Goal: Task Accomplishment & Management: Manage account settings

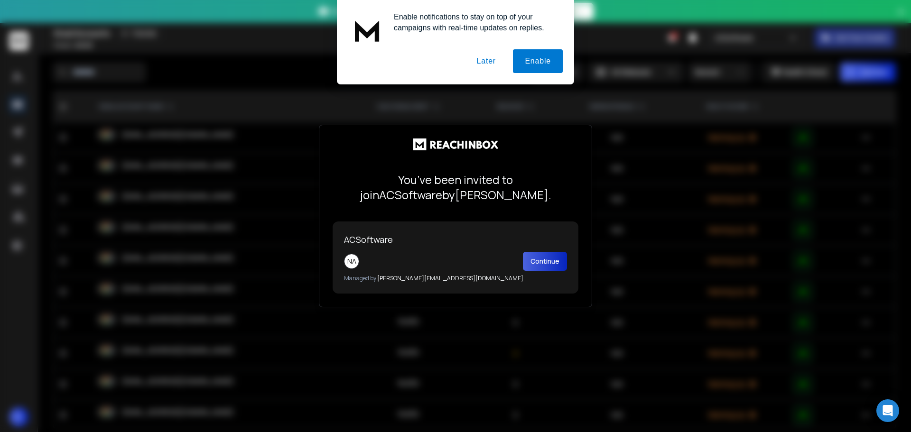
click at [484, 58] on button "Later" at bounding box center [486, 61] width 43 height 24
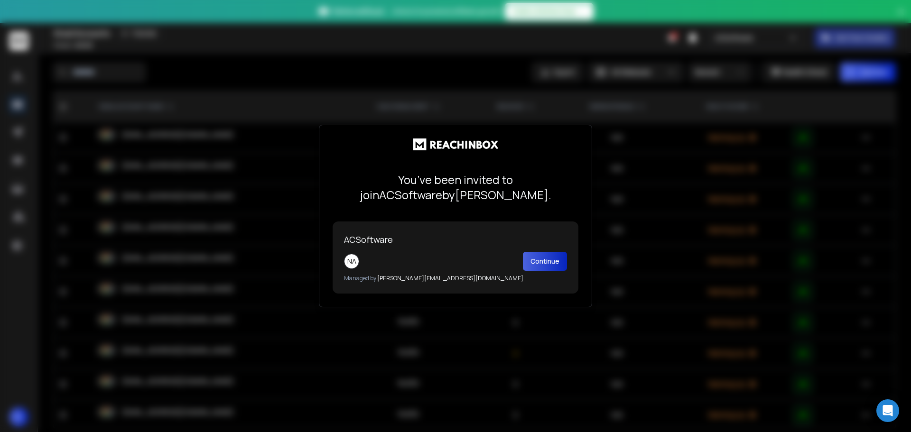
click at [550, 263] on button "Continue" at bounding box center [545, 261] width 44 height 19
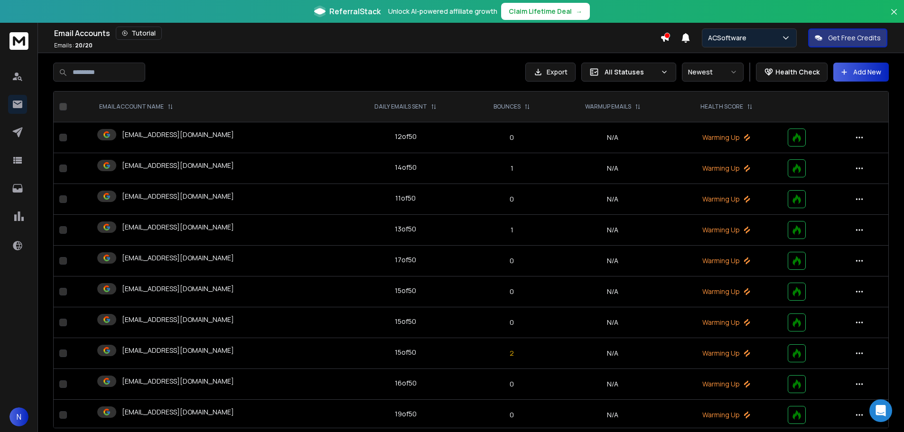
click at [741, 34] on p "ACSoftware" at bounding box center [729, 37] width 42 height 9
click at [741, 41] on p "ACSoftware" at bounding box center [729, 37] width 42 height 9
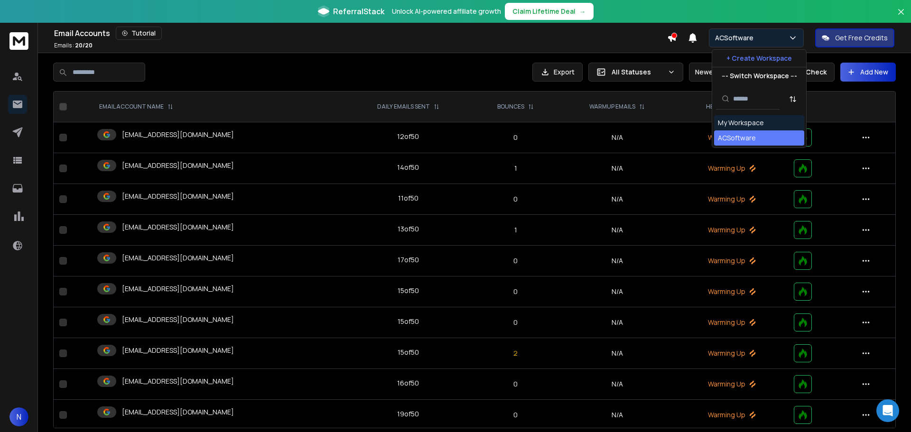
click at [742, 37] on p "ACSoftware" at bounding box center [736, 37] width 42 height 9
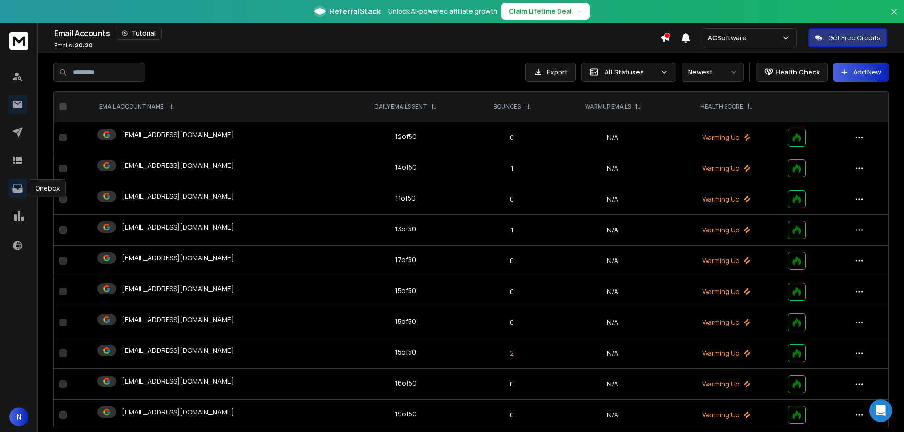
click at [15, 195] on link at bounding box center [17, 188] width 19 height 19
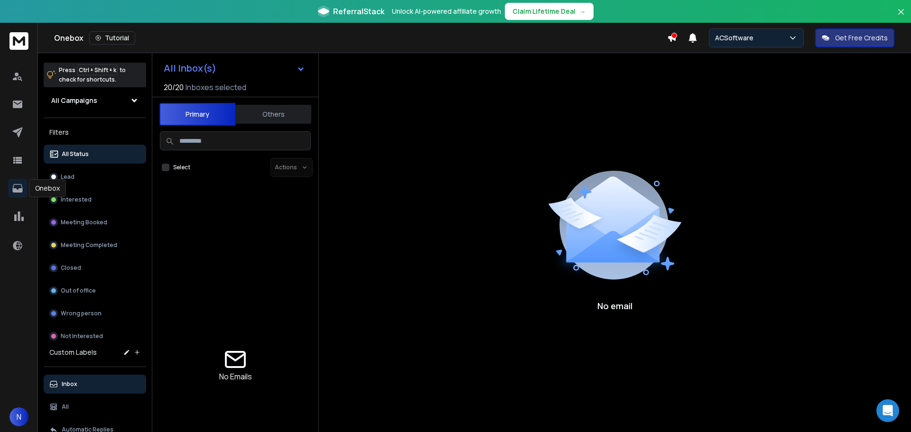
click at [775, 28] on button "ACSoftware" at bounding box center [756, 37] width 95 height 19
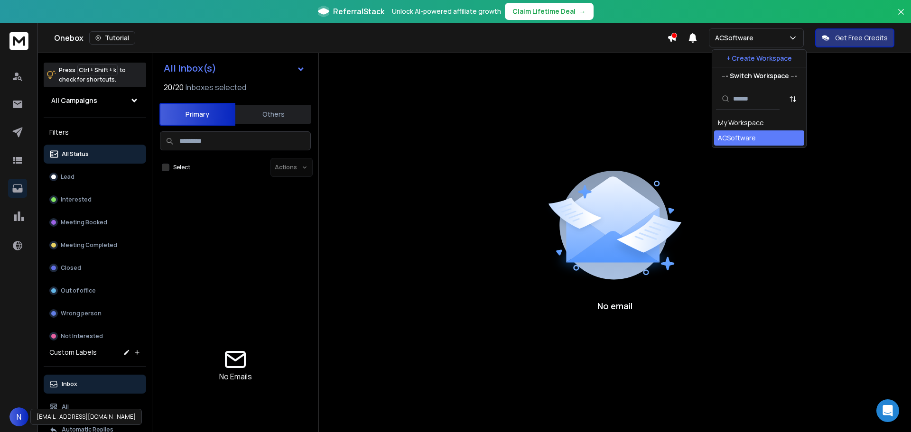
drag, startPoint x: 18, startPoint y: 409, endPoint x: 31, endPoint y: 410, distance: 13.8
click at [21, 410] on span "N" at bounding box center [18, 417] width 19 height 19
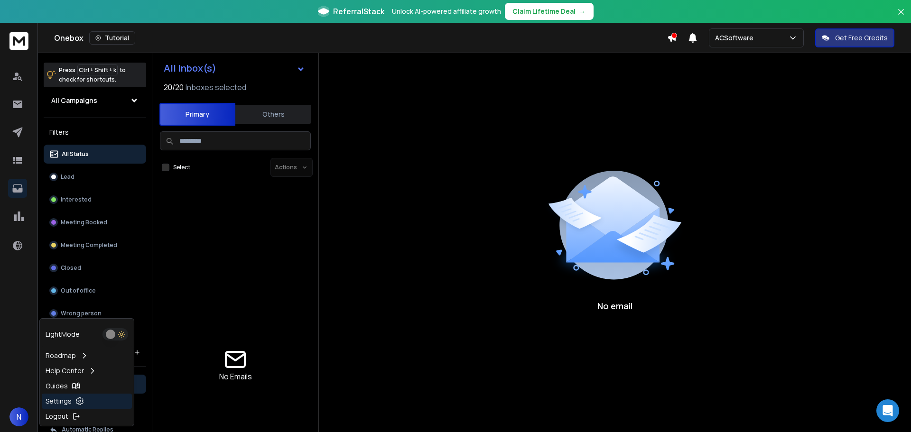
click at [68, 400] on p "Settings" at bounding box center [59, 401] width 26 height 9
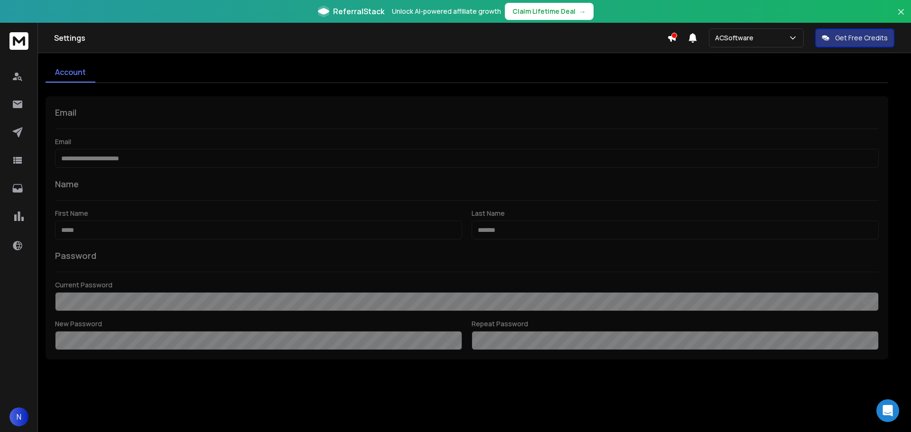
click at [102, 178] on div "**********" at bounding box center [467, 259] width 843 height 326
click at [101, 226] on div "**********" at bounding box center [467, 259] width 843 height 326
click at [504, 353] on div "**********" at bounding box center [467, 259] width 843 height 326
click at [345, 326] on div "**********" at bounding box center [467, 259] width 843 height 326
click at [302, 326] on div "**********" at bounding box center [467, 259] width 843 height 326
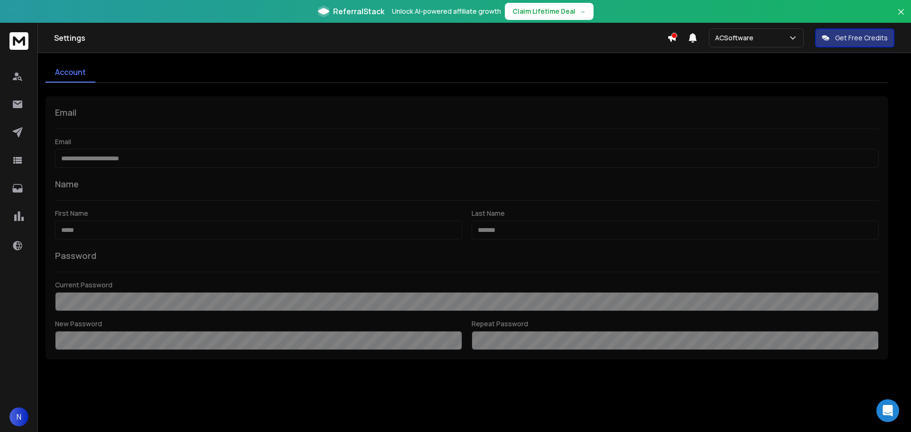
click at [182, 218] on div "**********" at bounding box center [467, 259] width 843 height 326
click at [776, 34] on div "ACSoftware" at bounding box center [756, 37] width 83 height 9
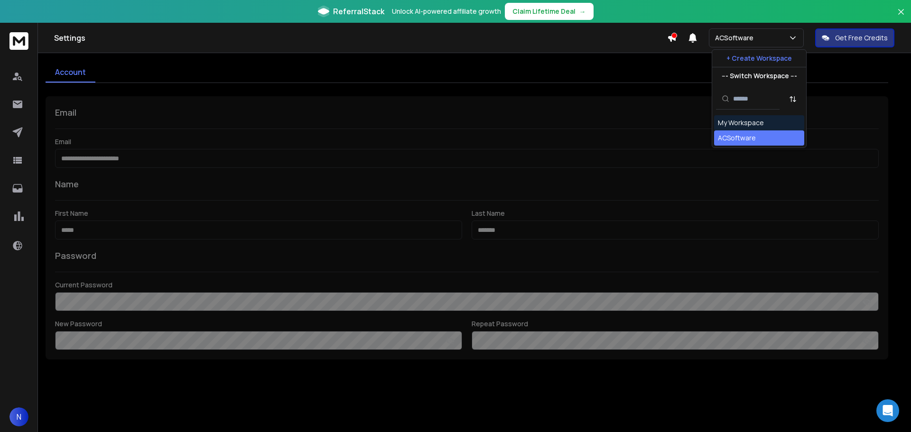
click at [753, 120] on div "My Workspace" at bounding box center [741, 122] width 46 height 9
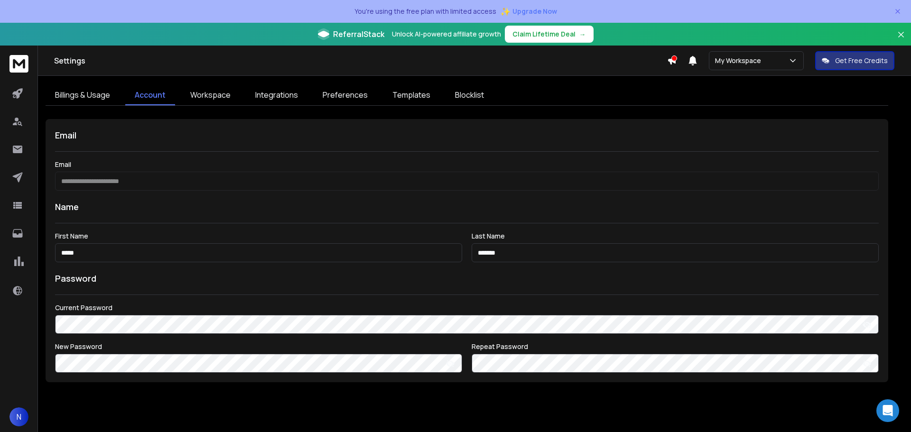
click at [96, 251] on input "*****" at bounding box center [258, 253] width 407 height 19
click at [728, 59] on p "My Workspace" at bounding box center [740, 60] width 50 height 9
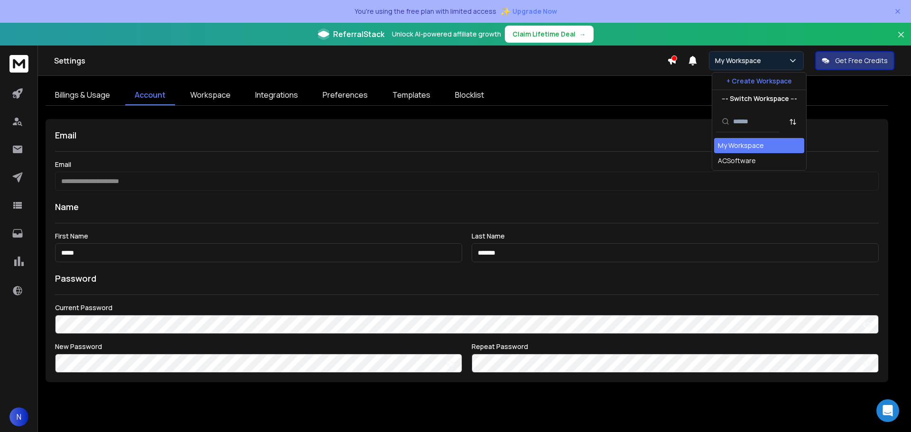
click at [728, 59] on p "My Workspace" at bounding box center [740, 60] width 50 height 9
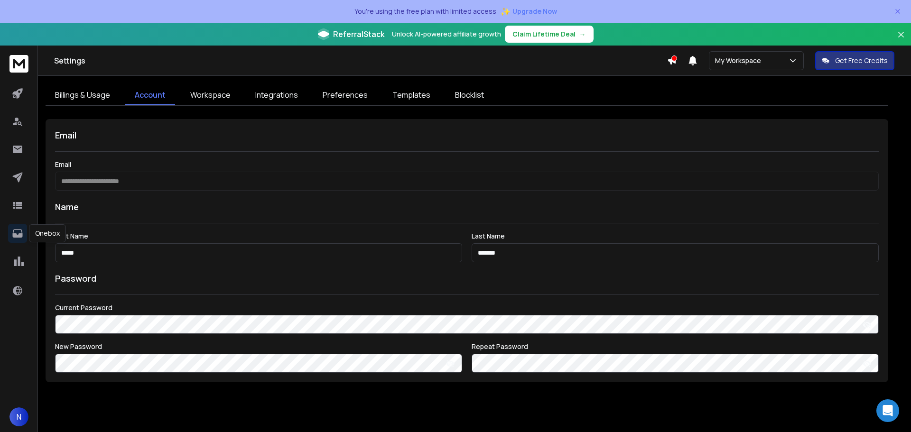
click at [17, 232] on icon at bounding box center [17, 233] width 11 height 11
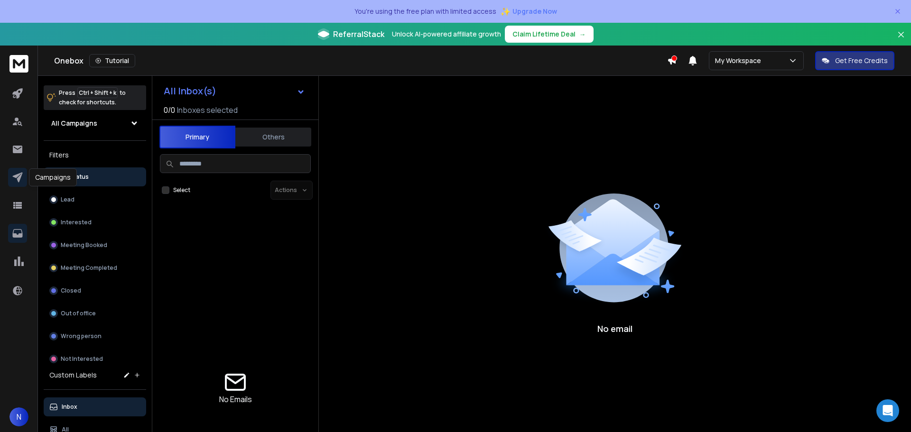
click at [20, 181] on icon at bounding box center [17, 177] width 11 height 11
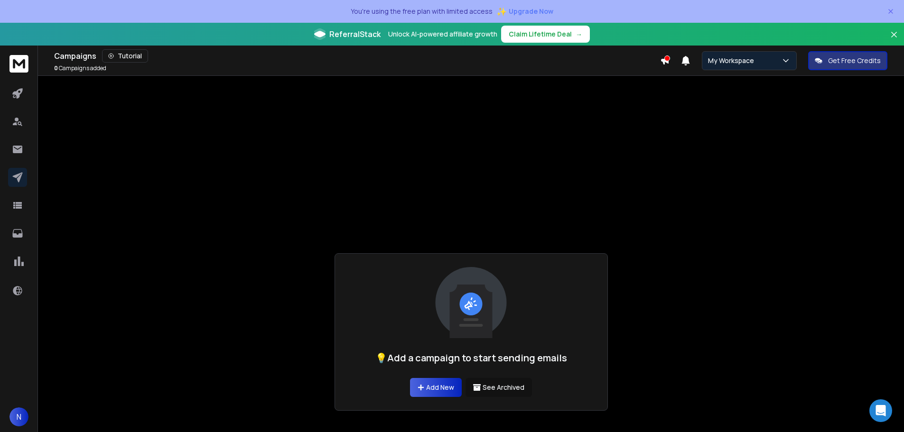
click at [797, 56] on button "My Workspace" at bounding box center [749, 60] width 95 height 19
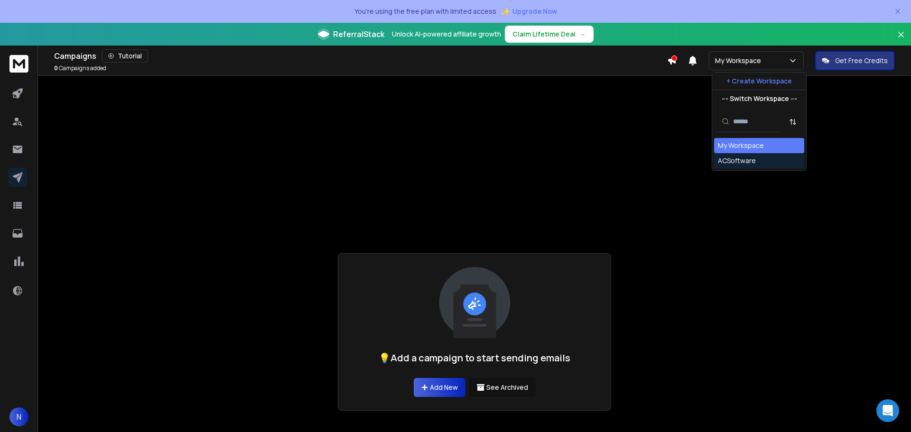
click at [749, 161] on div "ACSoftware" at bounding box center [737, 160] width 38 height 9
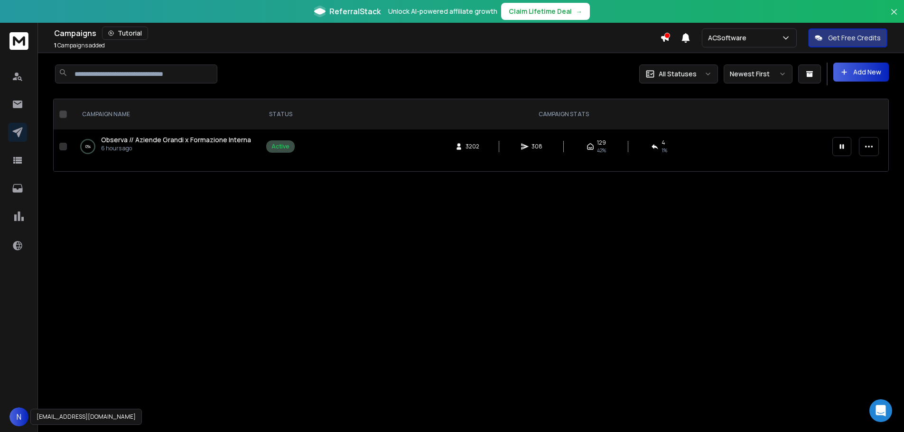
click at [27, 411] on button "N" at bounding box center [18, 417] width 19 height 19
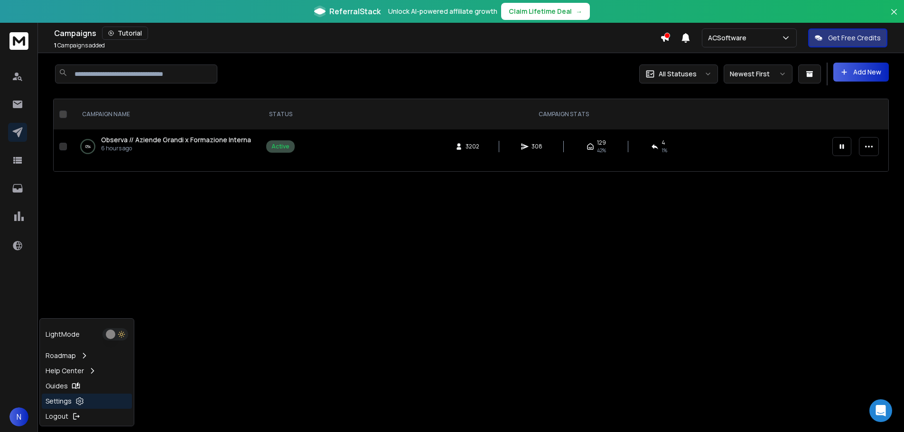
click at [85, 406] on div "Settings" at bounding box center [87, 401] width 90 height 15
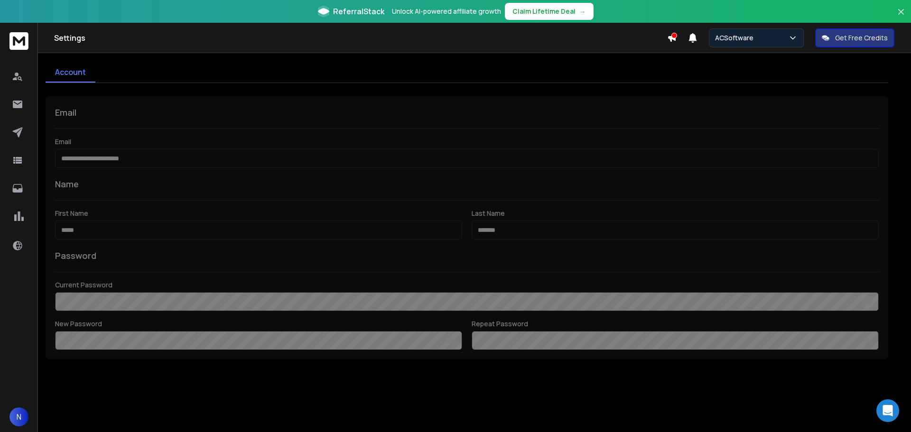
click at [745, 36] on p "ACSoftware" at bounding box center [736, 37] width 42 height 9
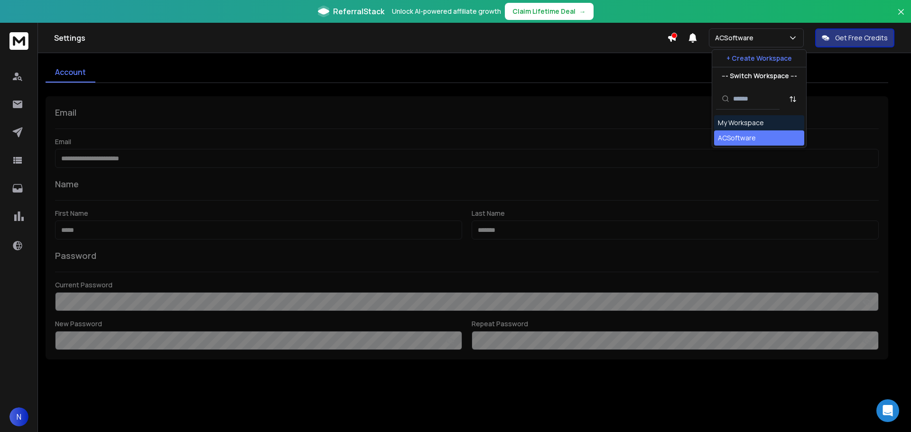
click at [740, 123] on div "My Workspace" at bounding box center [741, 122] width 46 height 9
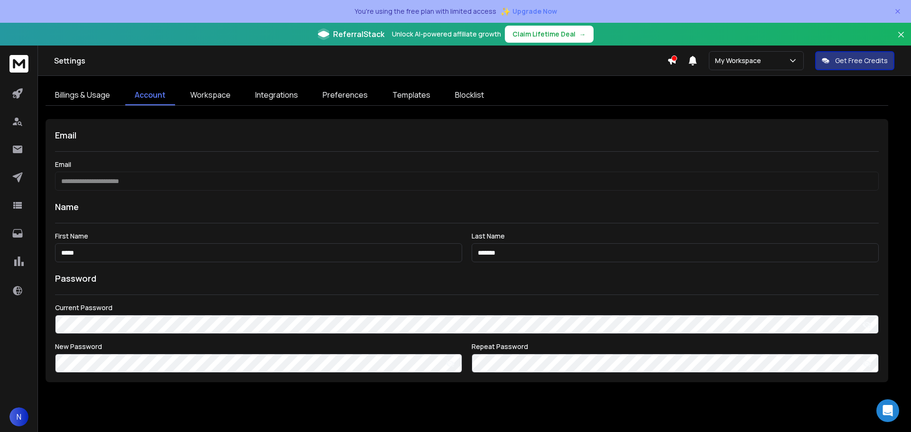
click at [169, 248] on input "*****" at bounding box center [258, 253] width 407 height 19
click at [17, 178] on icon at bounding box center [17, 178] width 10 height 10
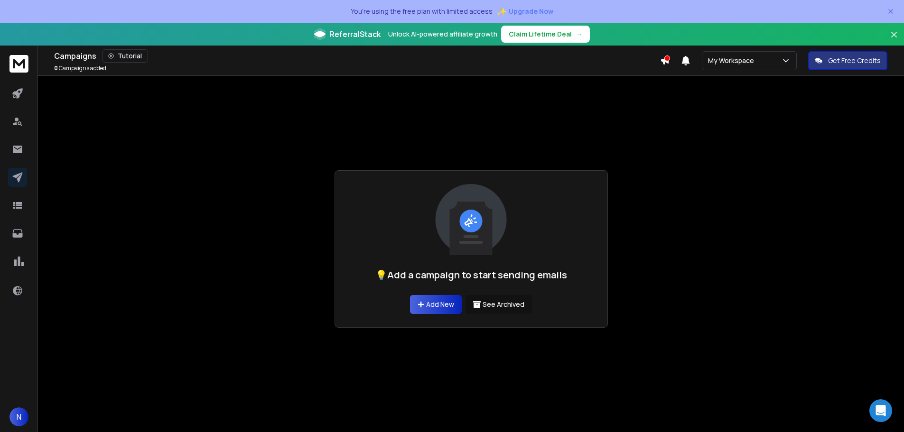
scroll to position [95, 0]
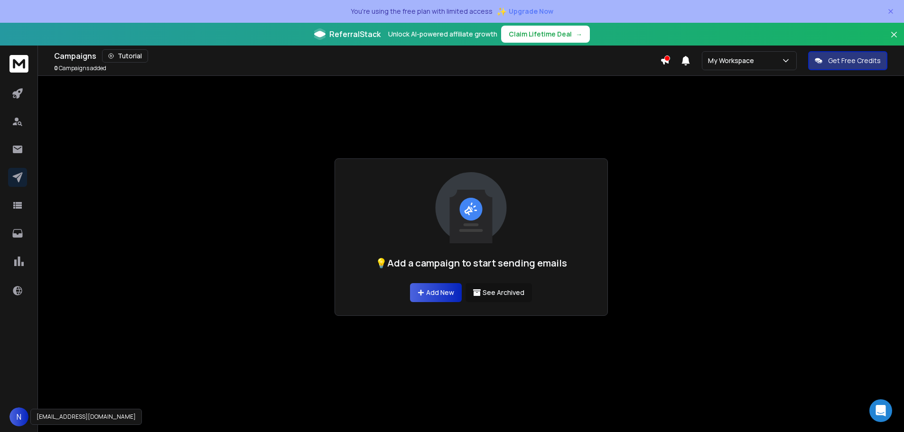
click at [20, 422] on span "N" at bounding box center [18, 417] width 19 height 19
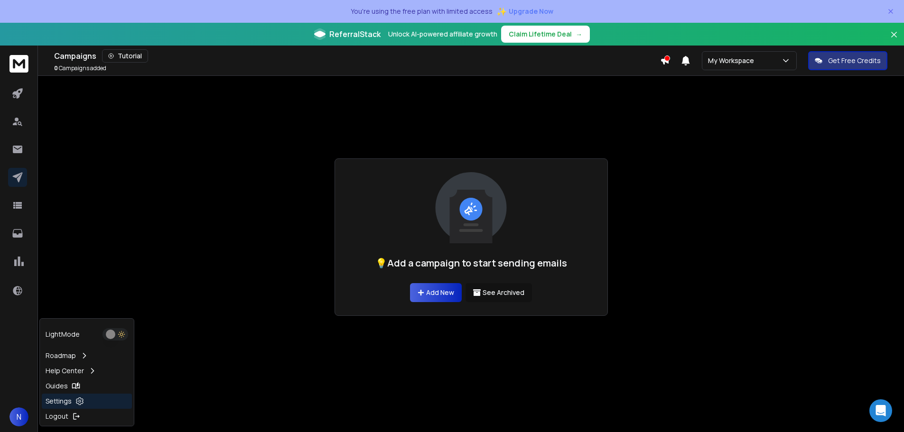
click at [66, 401] on p "Settings" at bounding box center [59, 401] width 26 height 9
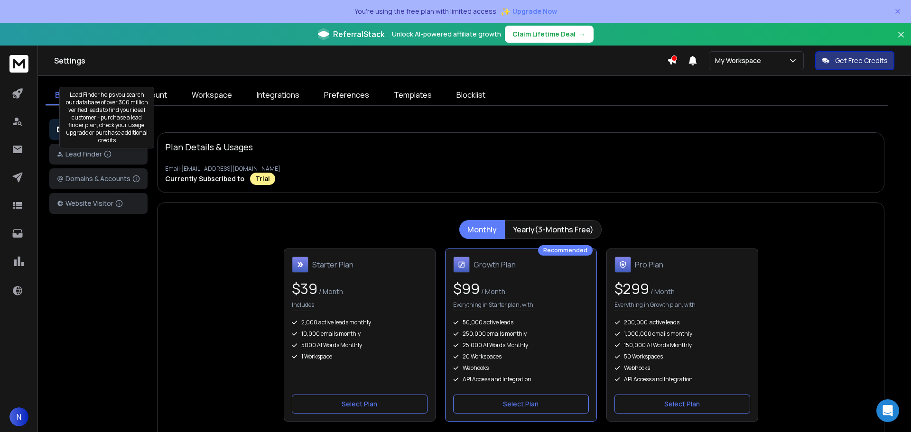
click at [105, 153] on icon "button" at bounding box center [108, 154] width 8 height 8
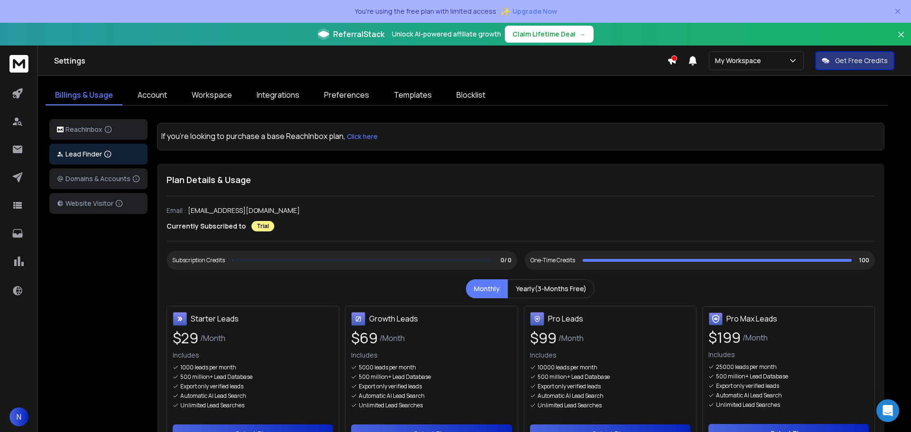
click at [161, 99] on link "Account" at bounding box center [152, 95] width 48 height 20
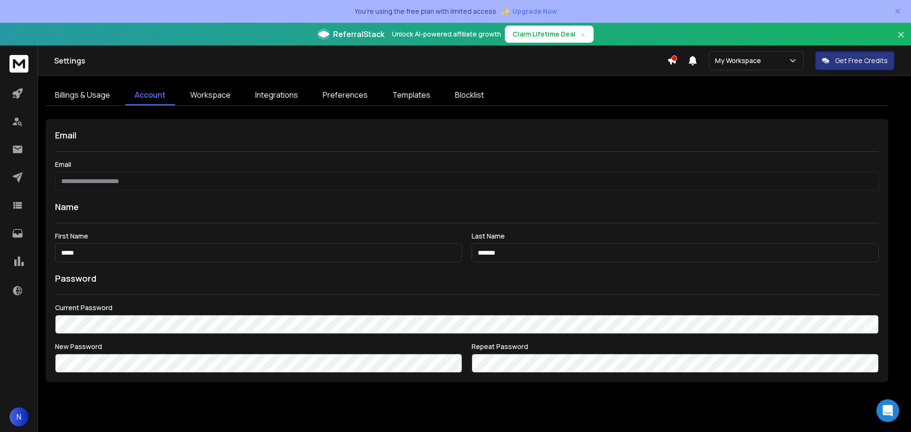
click at [137, 245] on input "*****" at bounding box center [258, 253] width 407 height 19
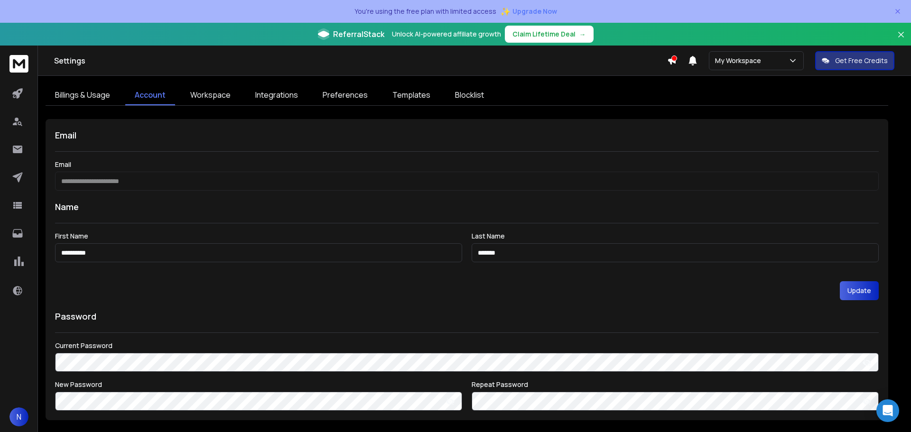
type input "**********"
click at [524, 248] on input "*******" at bounding box center [675, 253] width 407 height 19
type input "*******"
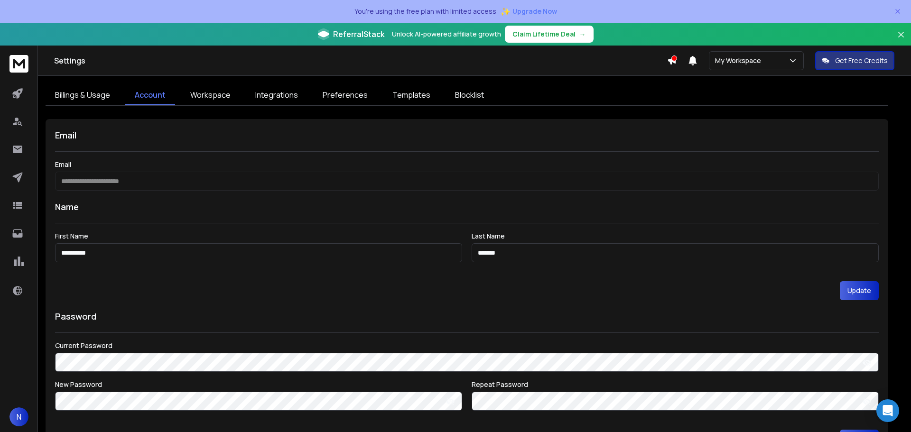
click at [868, 362] on icon at bounding box center [867, 363] width 7 height 7
drag, startPoint x: 449, startPoint y: 401, endPoint x: 464, endPoint y: 408, distance: 17.4
click at [453, 402] on icon at bounding box center [450, 402] width 9 height 9
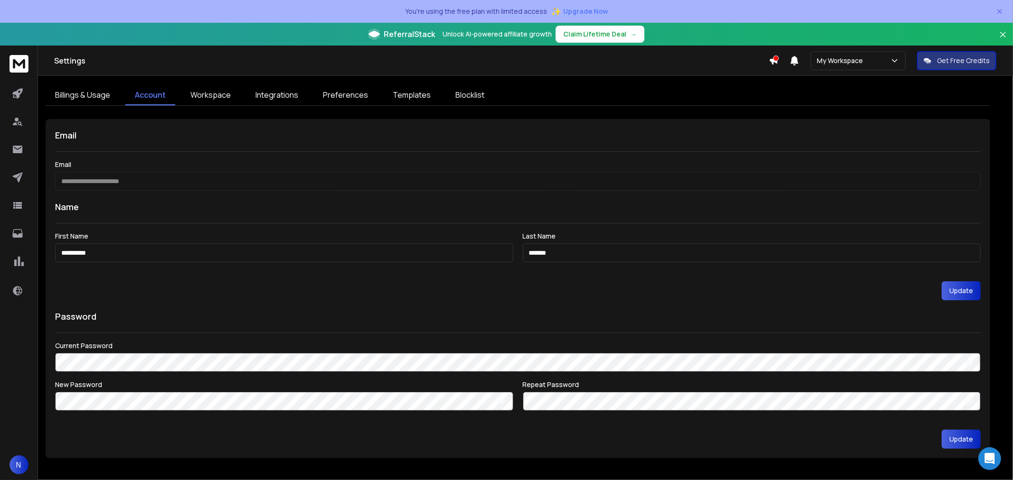
click at [911, 432] on button "Update" at bounding box center [960, 439] width 39 height 19
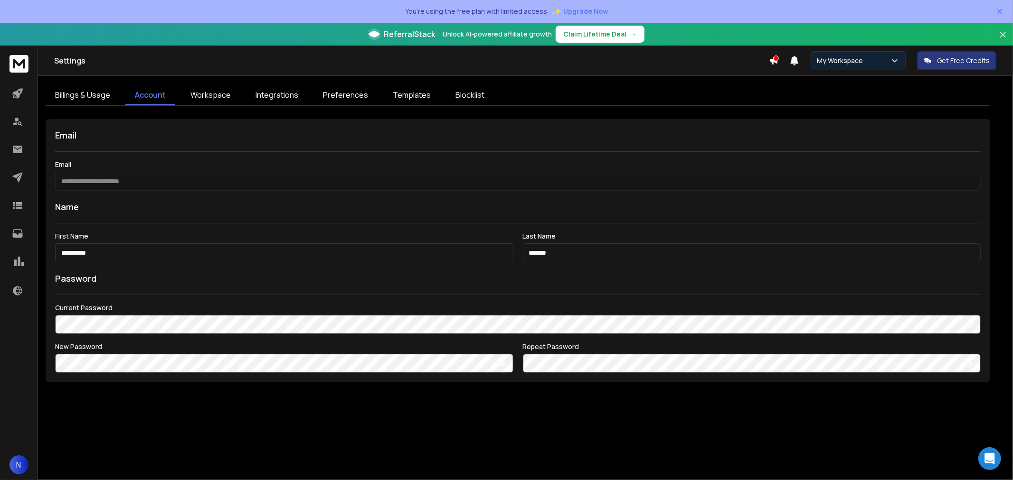
click at [877, 58] on div "My Workspace" at bounding box center [857, 60] width 83 height 9
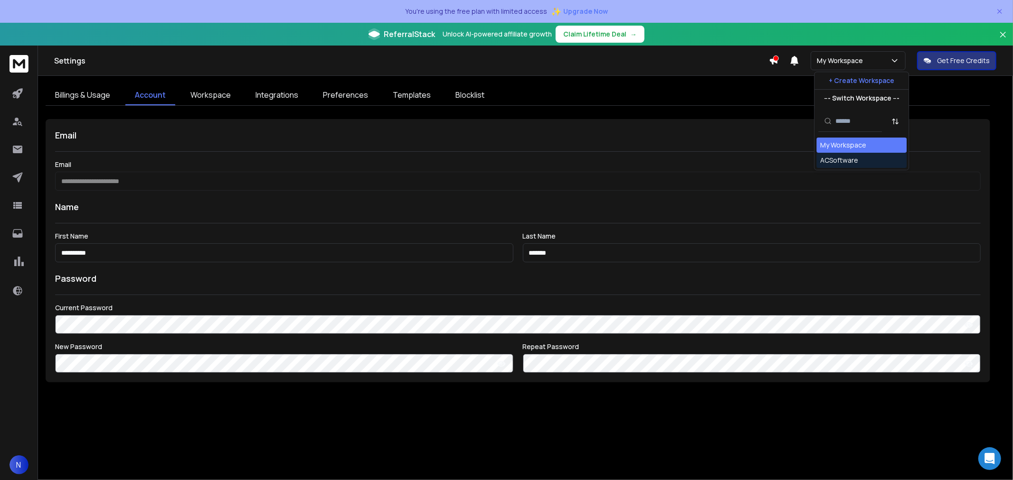
click at [853, 159] on div "ACSoftware" at bounding box center [839, 160] width 38 height 9
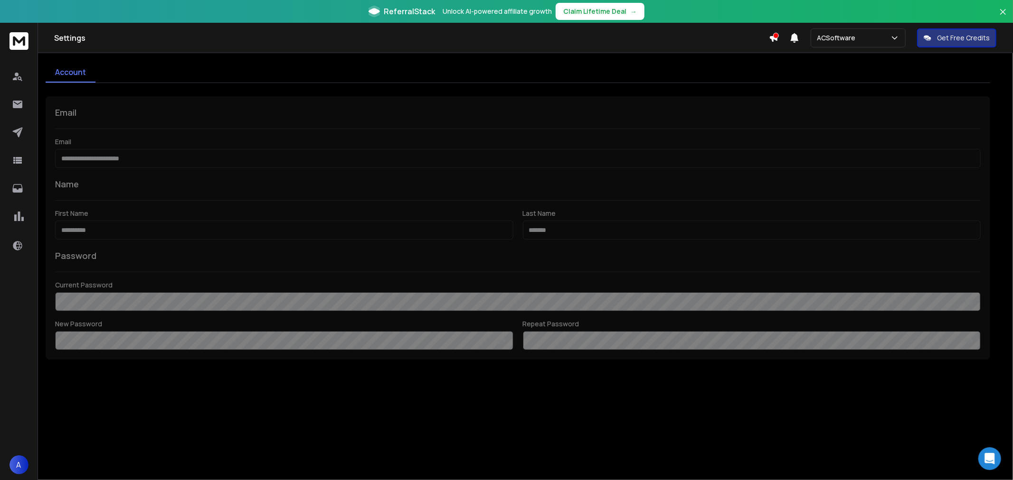
click at [6, 132] on div "A" at bounding box center [19, 253] width 38 height 461
click at [10, 134] on link at bounding box center [17, 132] width 19 height 19
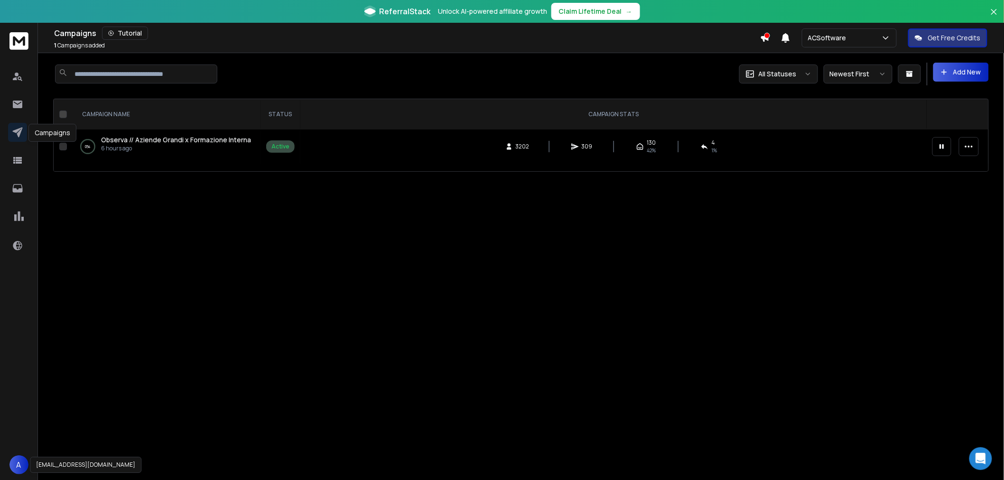
click at [16, 462] on span "A" at bounding box center [18, 465] width 19 height 19
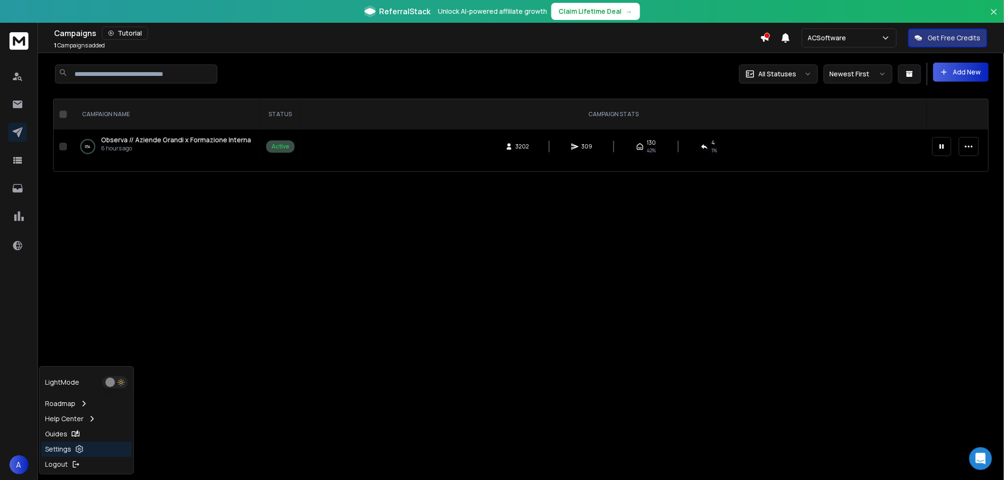
click at [71, 456] on div "Settings" at bounding box center [86, 449] width 90 height 15
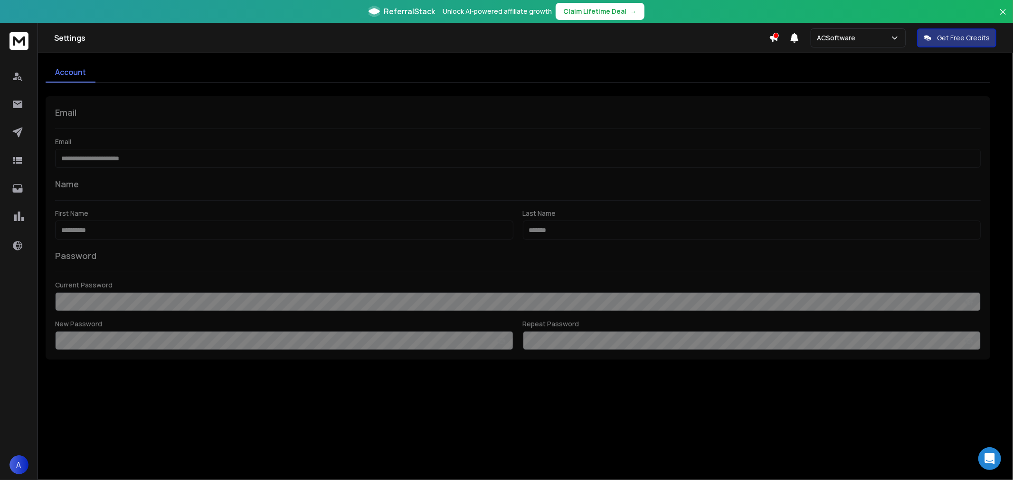
click at [20, 454] on div "A" at bounding box center [19, 253] width 38 height 461
click at [36, 467] on div "broking@smconsulting.biz" at bounding box center [86, 465] width 112 height 16
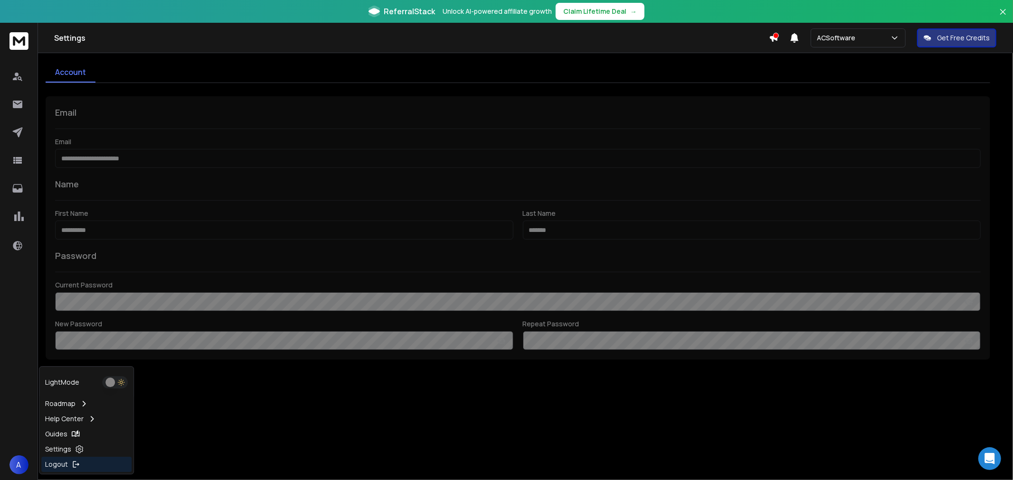
click at [63, 462] on p "Logout" at bounding box center [56, 464] width 23 height 9
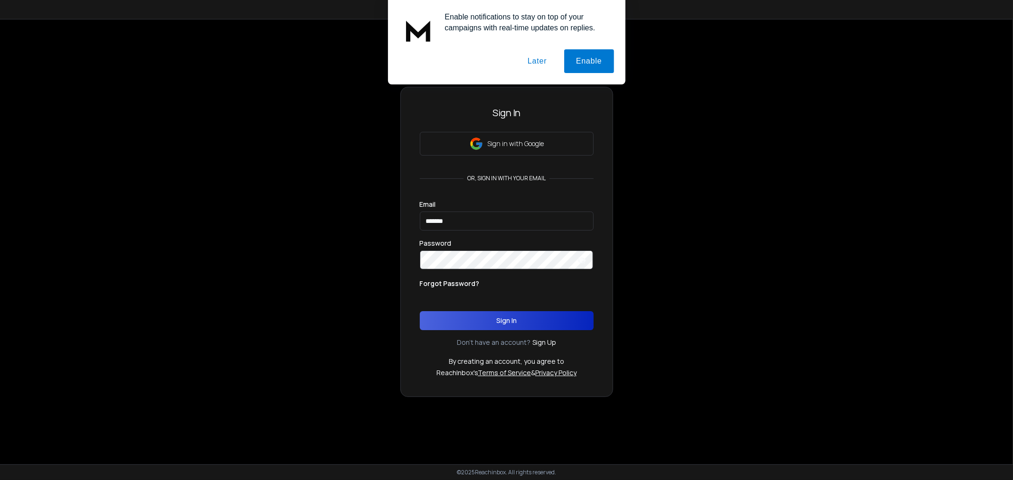
click at [534, 62] on button "Later" at bounding box center [537, 61] width 43 height 24
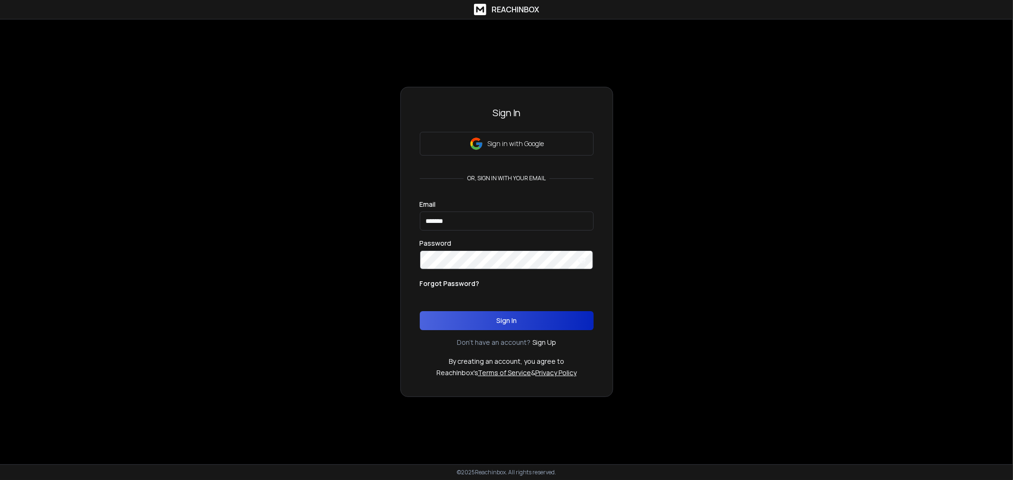
click at [477, 221] on input "*******" at bounding box center [507, 221] width 174 height 19
click at [435, 223] on input "*******" at bounding box center [507, 221] width 174 height 19
type input "**********"
click at [303, 223] on div "**********" at bounding box center [506, 241] width 1013 height 407
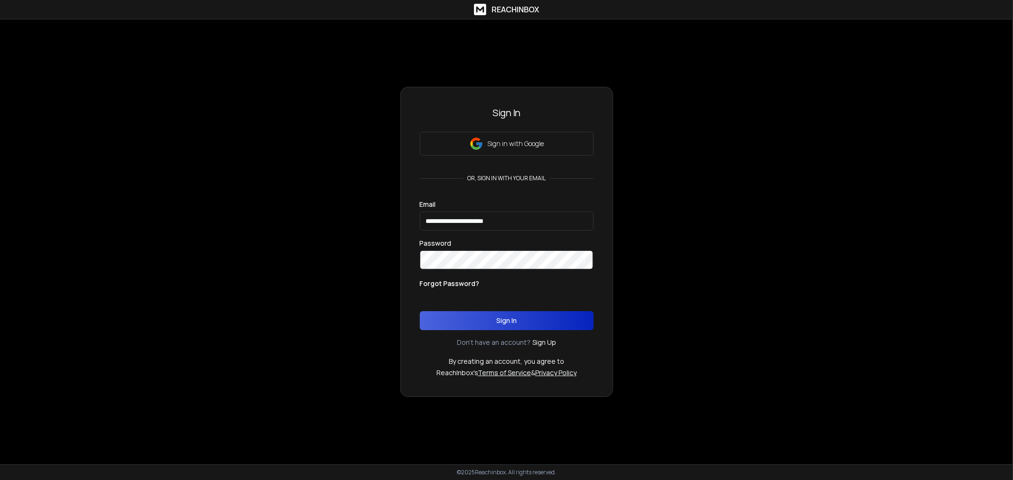
click at [582, 257] on icon at bounding box center [581, 260] width 9 height 9
click at [453, 222] on input "**********" at bounding box center [507, 221] width 174 height 19
click at [414, 258] on div "**********" at bounding box center [506, 242] width 213 height 310
click at [380, 249] on div "**********" at bounding box center [506, 241] width 1013 height 407
click at [519, 321] on button "Sign In" at bounding box center [507, 320] width 174 height 19
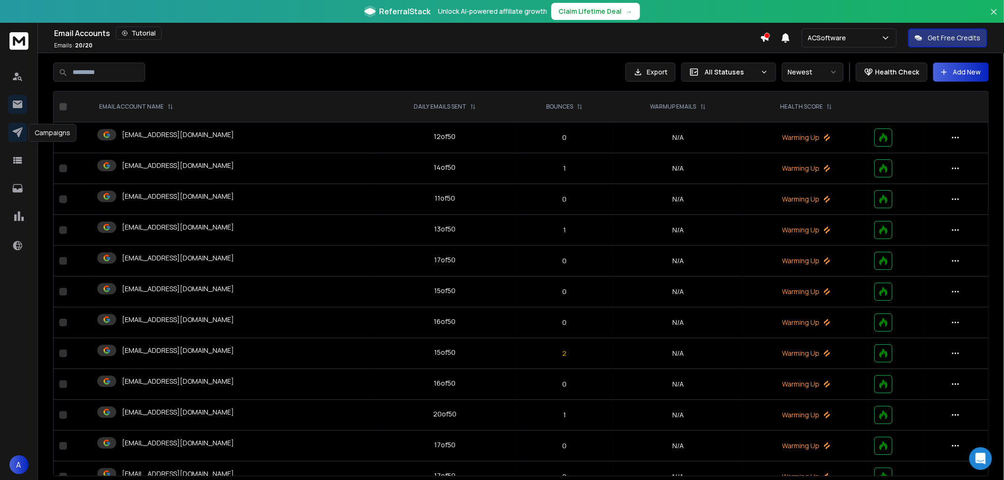
click at [18, 138] on icon at bounding box center [17, 133] width 10 height 10
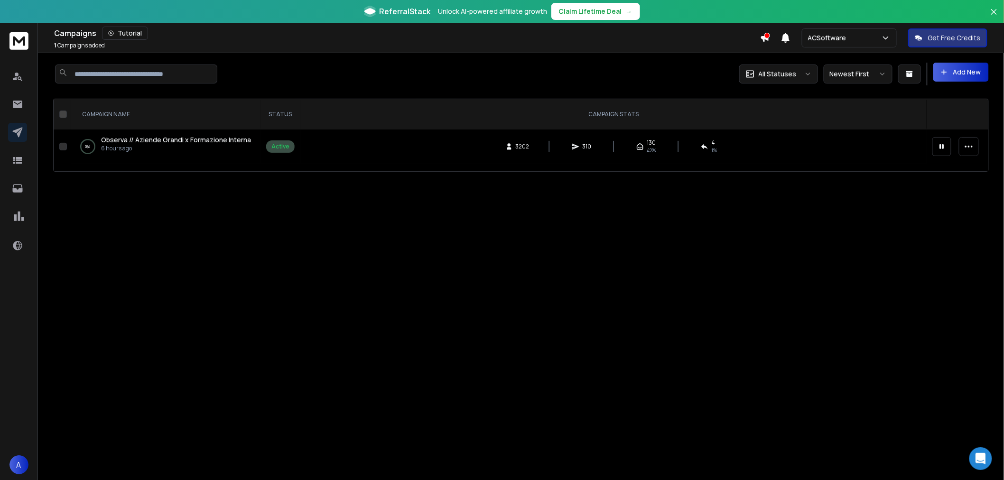
click at [206, 151] on p "6 hours ago" at bounding box center [176, 149] width 150 height 8
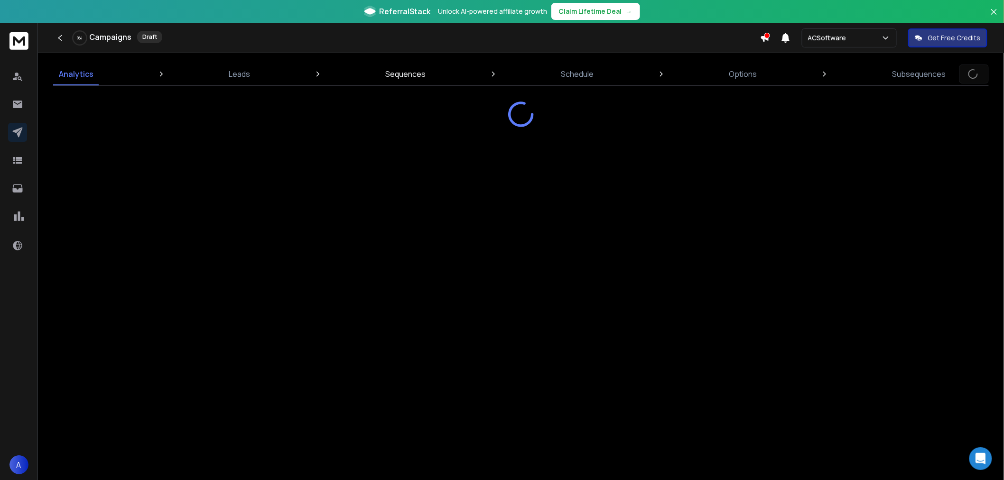
click at [418, 74] on p "Sequences" at bounding box center [405, 73] width 40 height 11
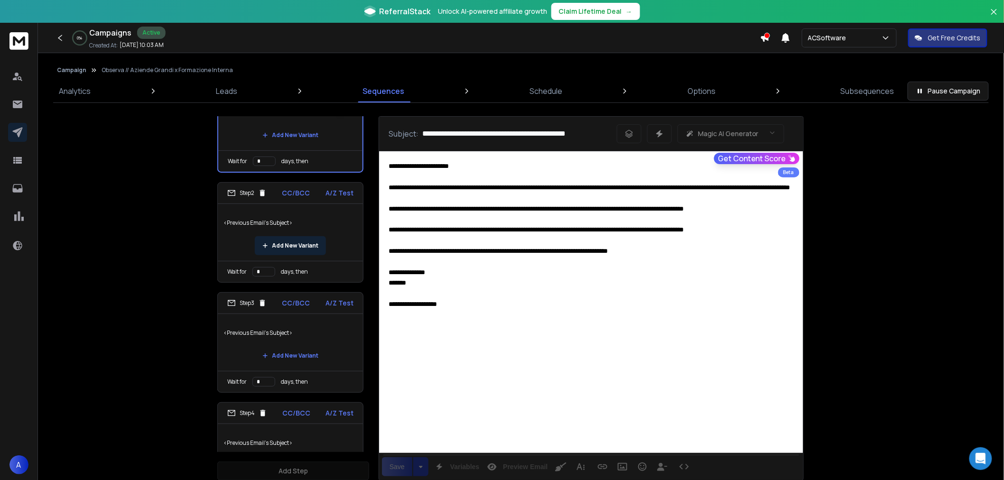
scroll to position [145, 0]
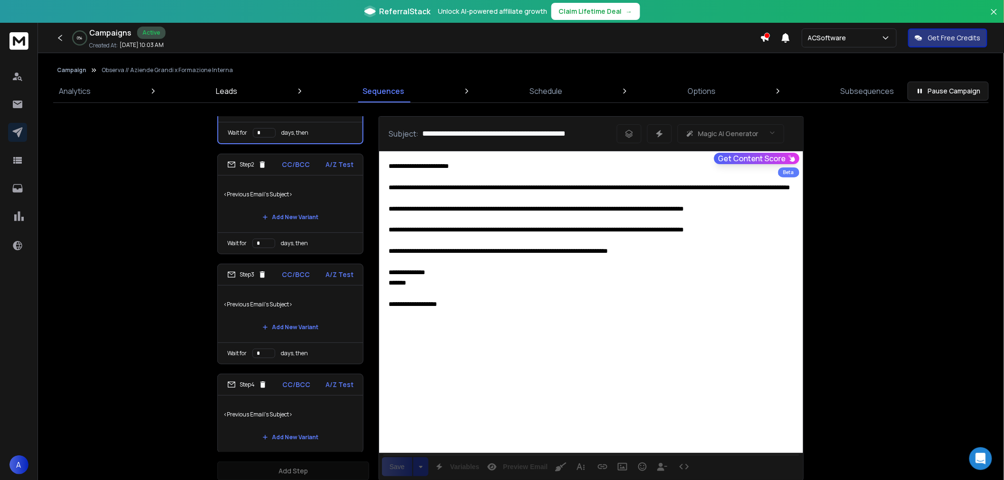
click at [241, 95] on link "Leads" at bounding box center [226, 91] width 33 height 23
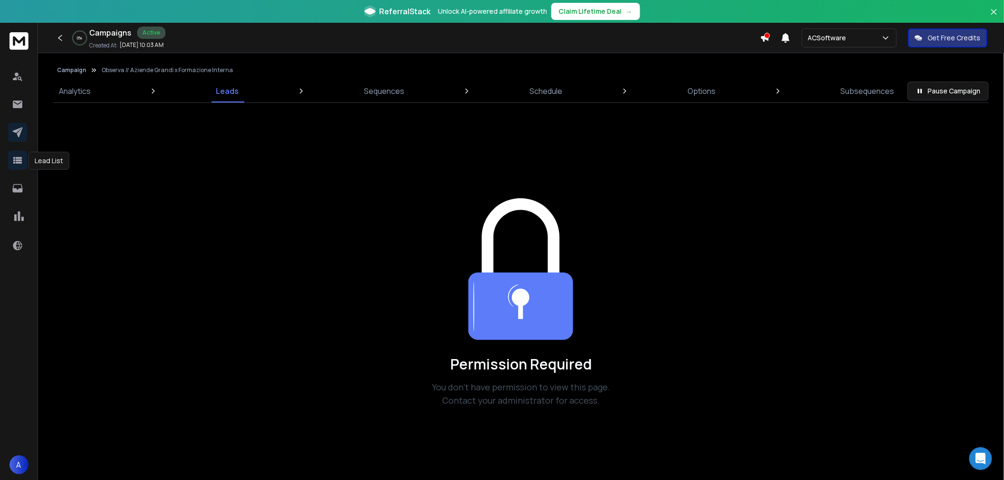
click at [18, 162] on icon at bounding box center [17, 160] width 11 height 11
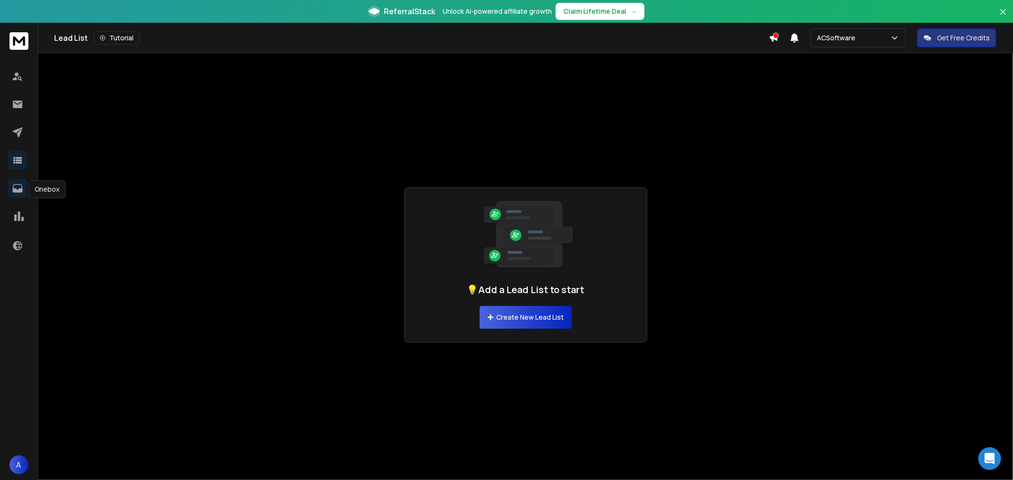
click at [20, 189] on icon at bounding box center [17, 188] width 11 height 11
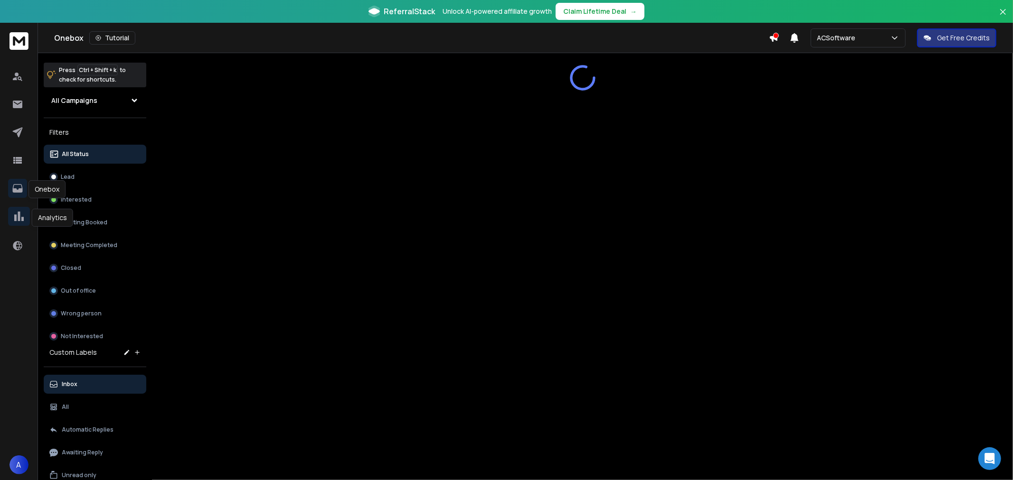
click at [15, 217] on icon at bounding box center [18, 216] width 9 height 9
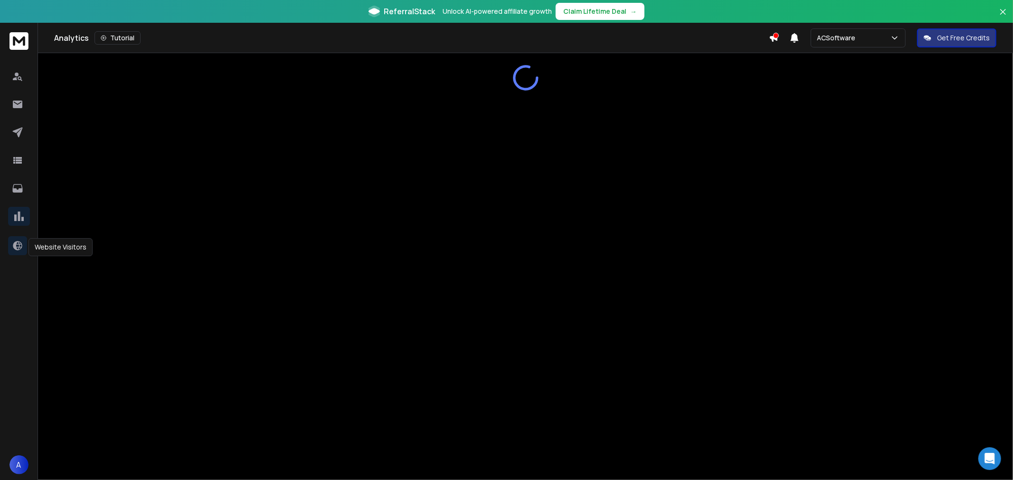
click at [16, 246] on icon at bounding box center [17, 245] width 9 height 9
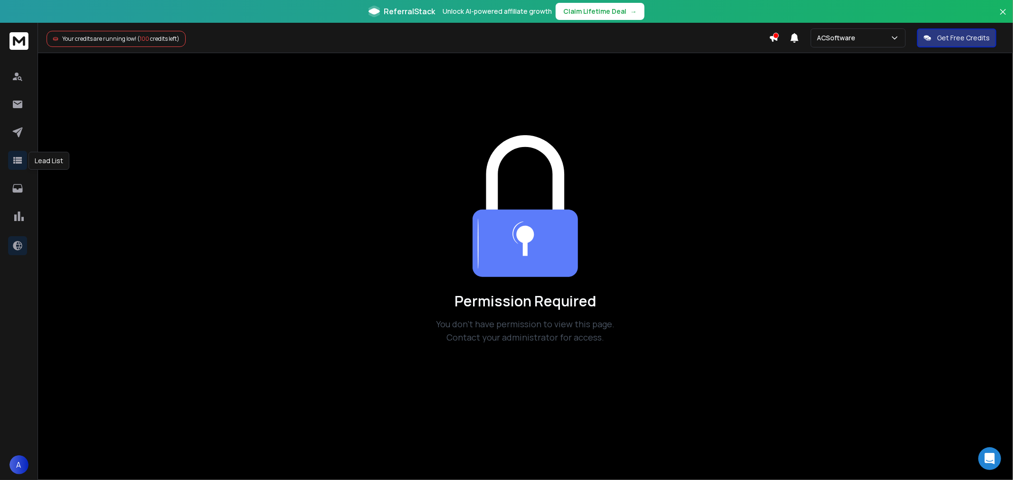
click at [17, 161] on icon at bounding box center [17, 160] width 9 height 7
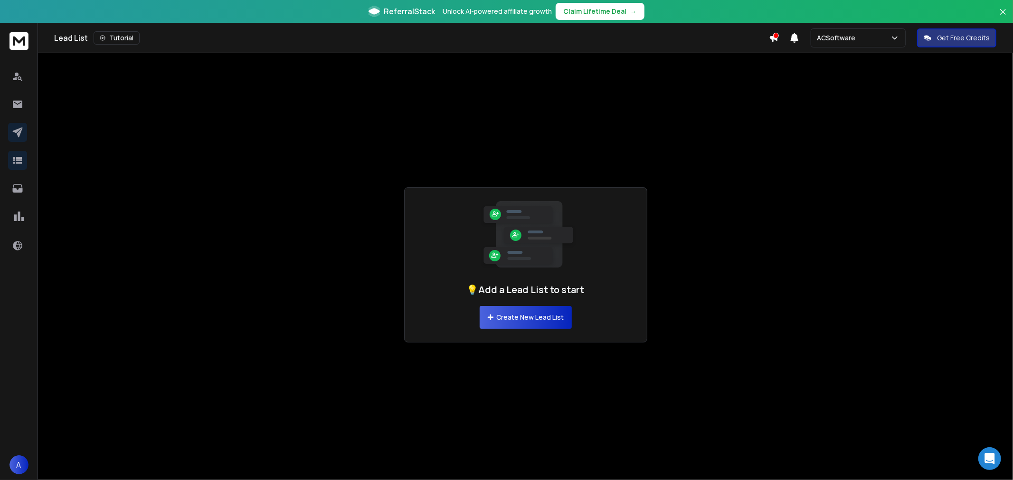
click at [16, 136] on icon at bounding box center [17, 132] width 11 height 11
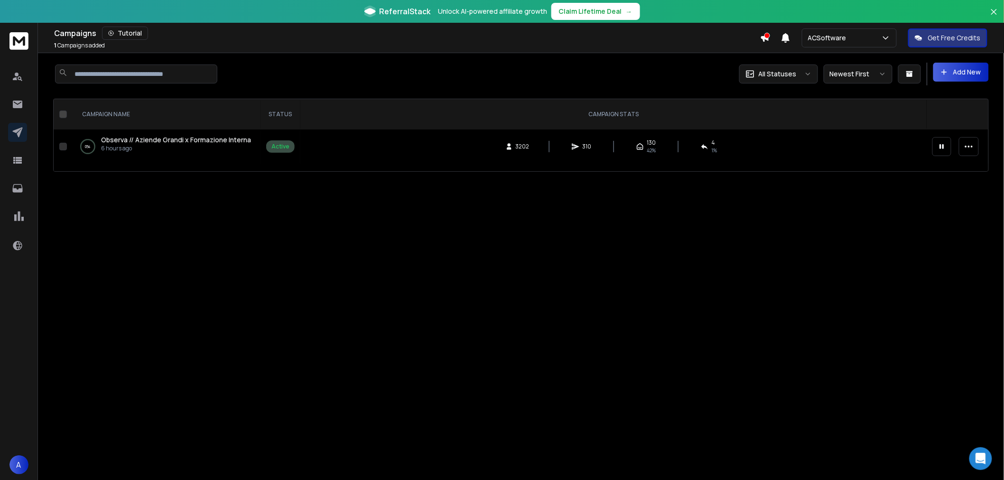
drag, startPoint x: 160, startPoint y: 134, endPoint x: 167, endPoint y: 131, distance: 7.7
click at [160, 135] on td "0 % Observa // Aziende Grandi x Formazione Interna 6 hours ago" at bounding box center [166, 147] width 190 height 34
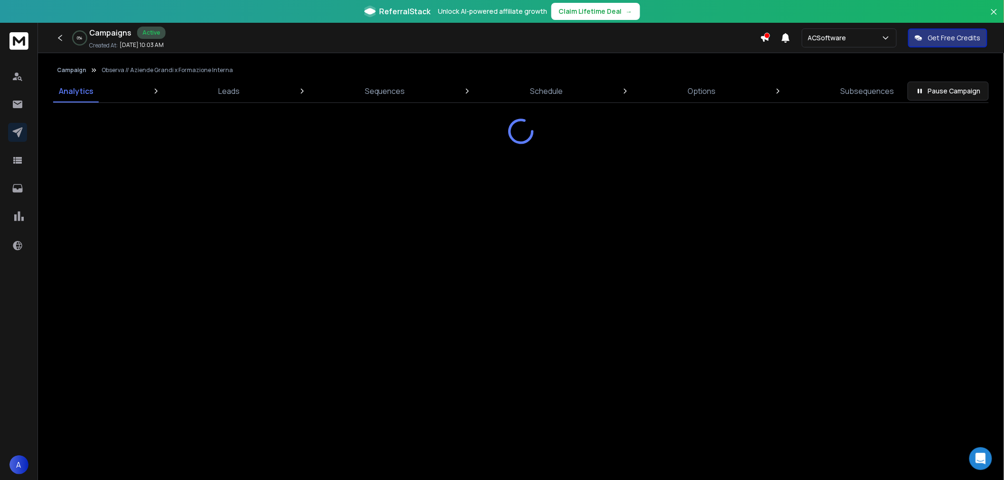
click at [228, 105] on div "Campaign Observa // Aziende Grandi x Formazione Interna Analytics Leads Sequenc…" at bounding box center [521, 332] width 936 height 538
click at [229, 93] on p "Leads" at bounding box center [228, 90] width 21 height 11
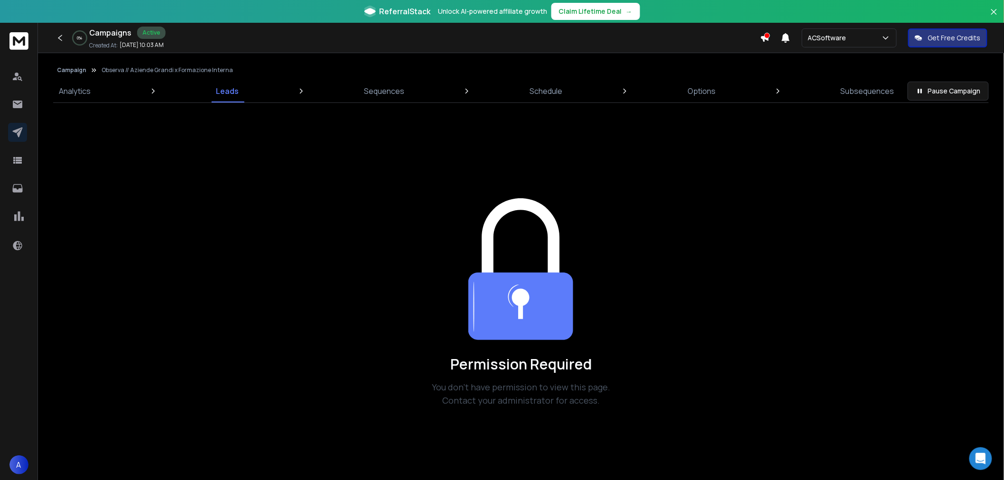
scroll to position [34, 0]
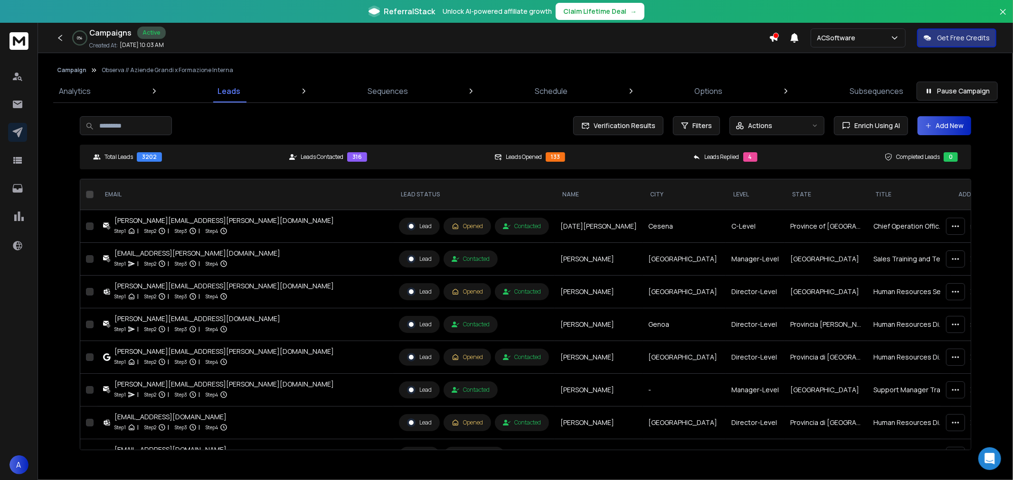
click at [407, 296] on span at bounding box center [411, 292] width 9 height 9
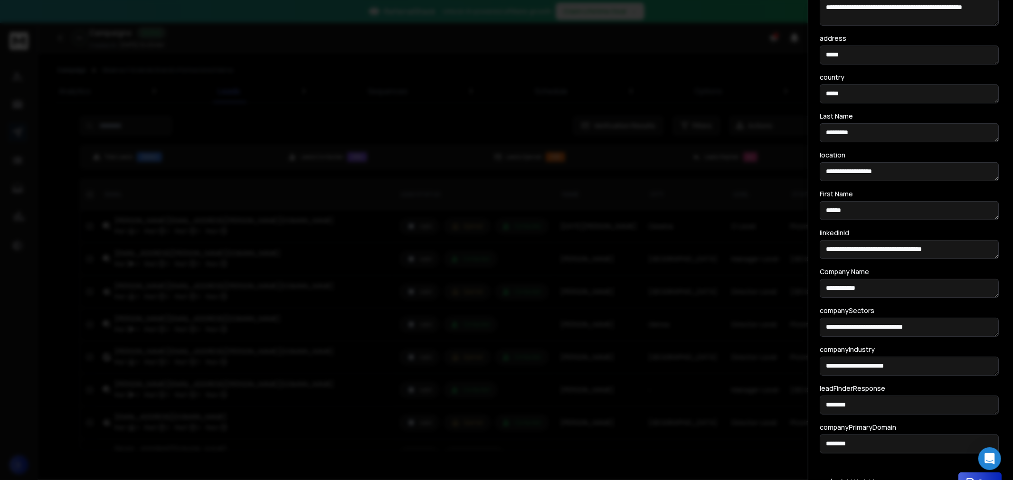
scroll to position [233, 0]
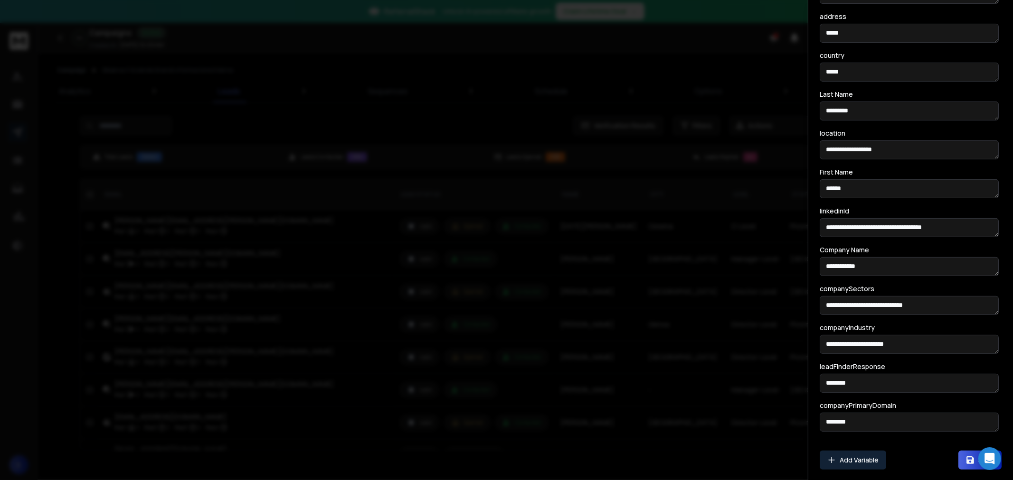
click at [852, 457] on button "Add Variable" at bounding box center [852, 460] width 66 height 19
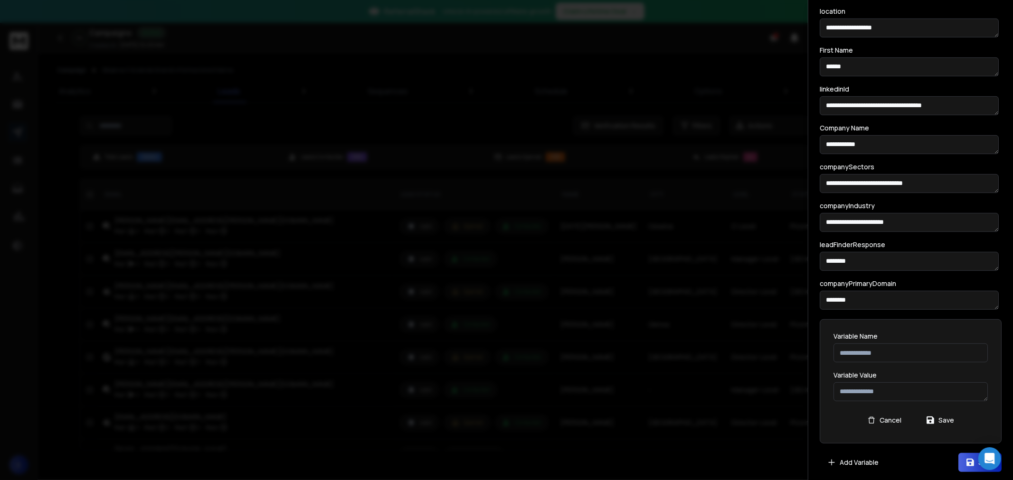
scroll to position [357, 0]
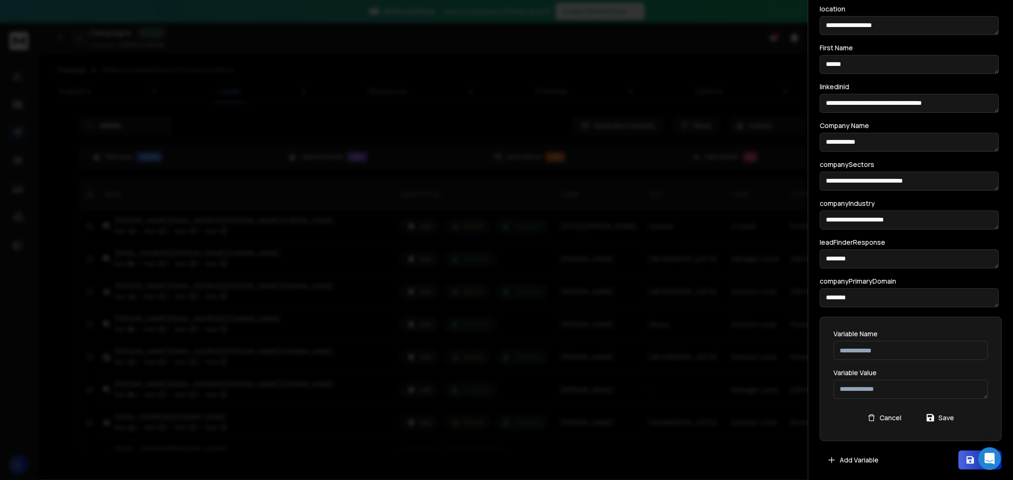
click at [729, 297] on div at bounding box center [506, 240] width 1013 height 480
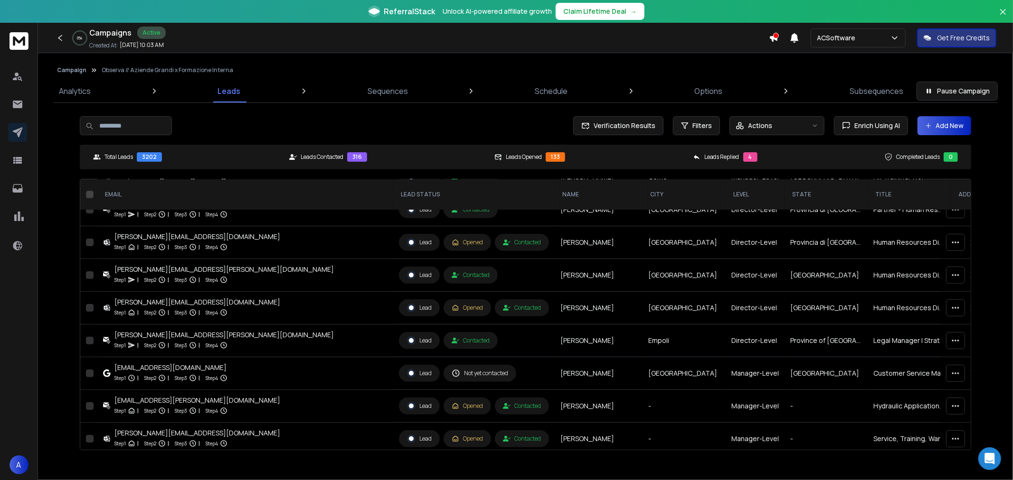
scroll to position [580, 0]
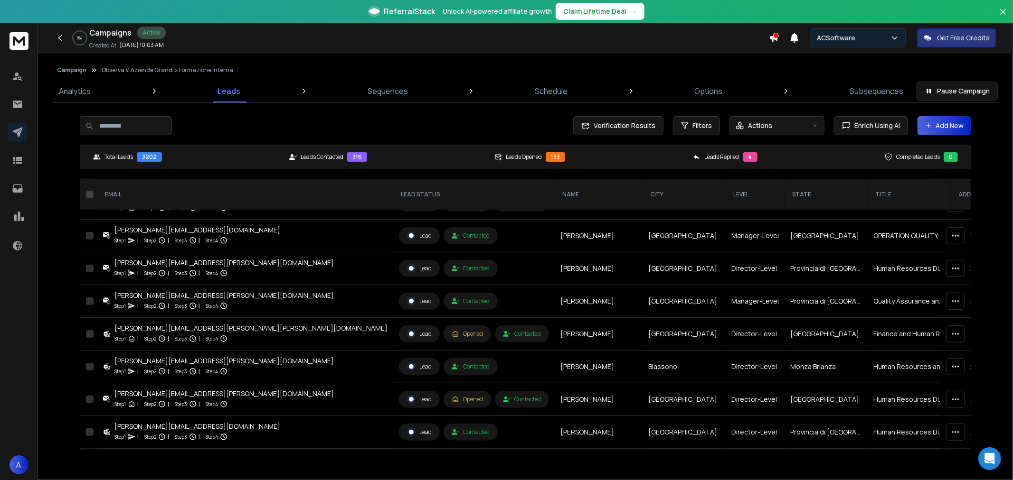
click at [886, 34] on div "ACSoftware" at bounding box center [857, 37] width 83 height 9
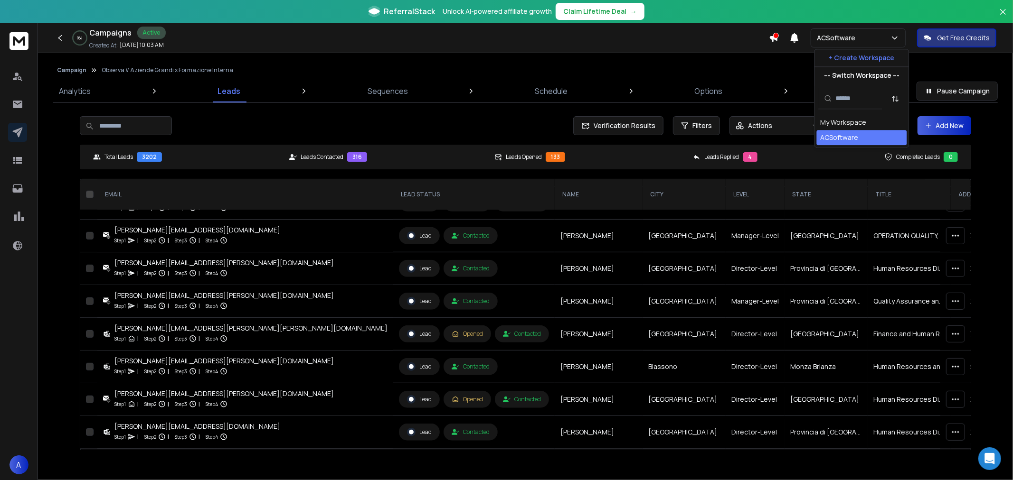
click at [841, 138] on div "ACSoftware" at bounding box center [839, 137] width 38 height 9
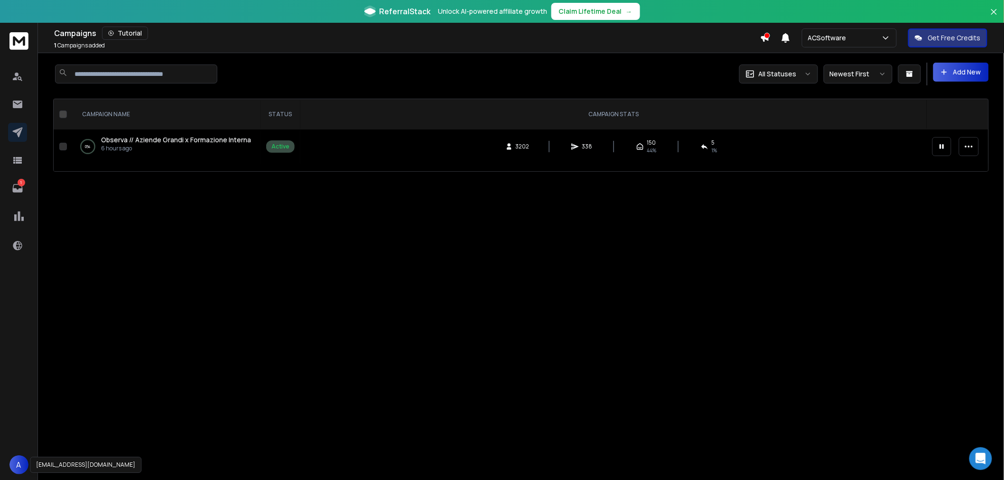
click at [17, 459] on span "A" at bounding box center [18, 465] width 19 height 19
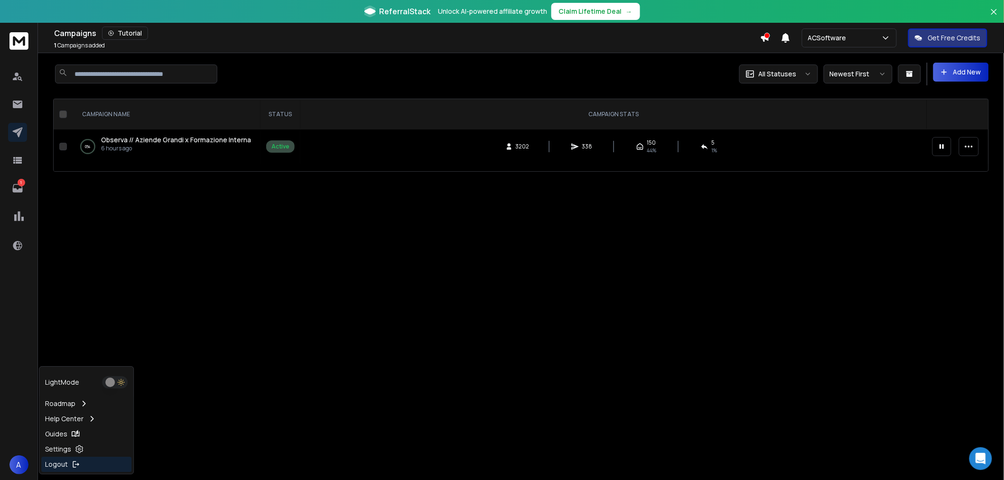
click at [100, 469] on div "Logout" at bounding box center [86, 464] width 90 height 15
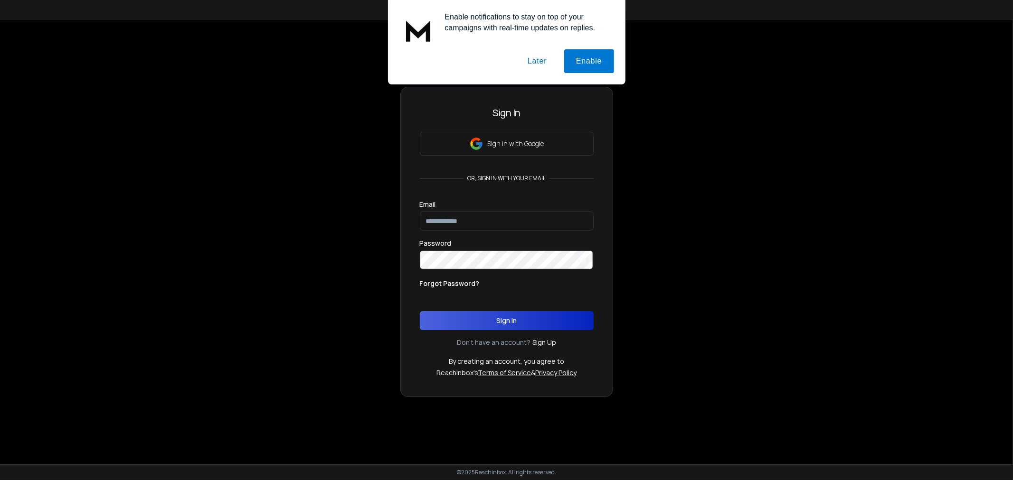
type input "**********"
click at [525, 59] on button "Later" at bounding box center [537, 61] width 43 height 24
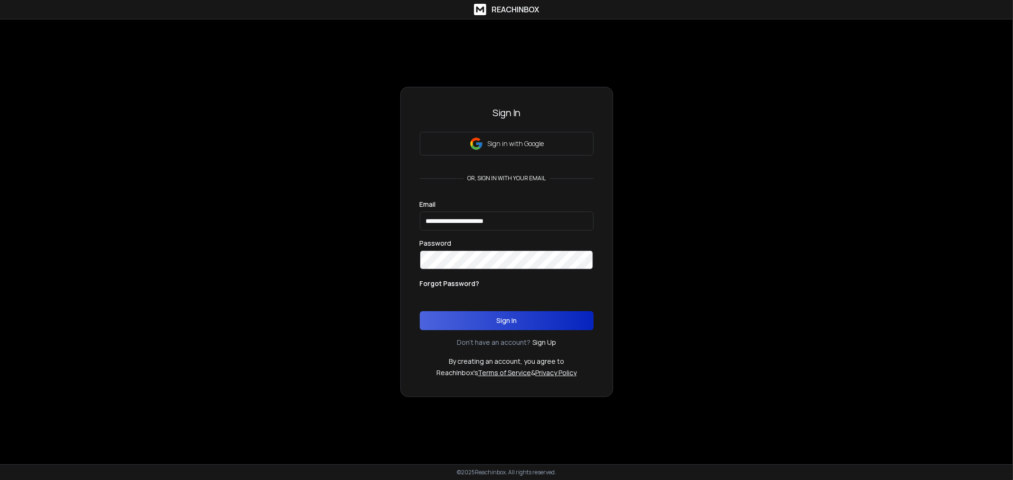
click at [579, 263] on icon at bounding box center [581, 260] width 9 height 9
click at [523, 320] on button "Sign In" at bounding box center [507, 320] width 174 height 19
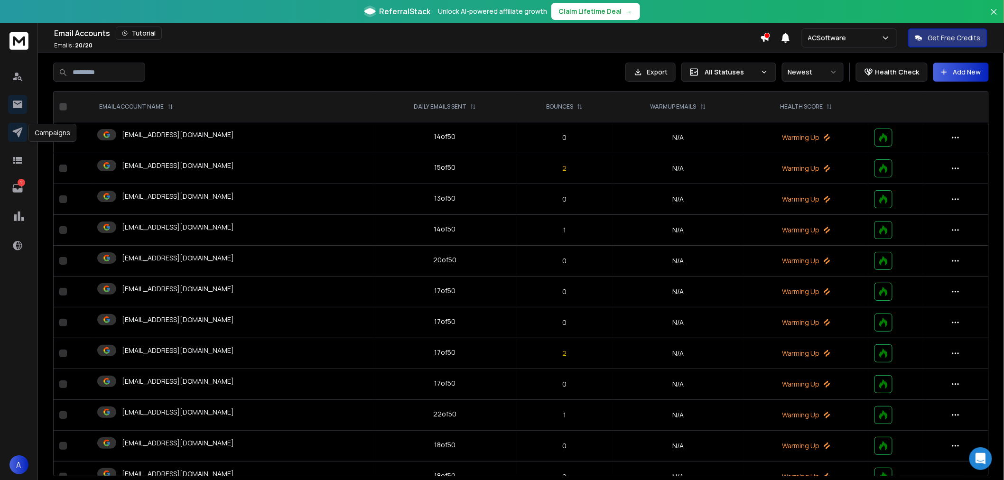
click at [18, 127] on icon at bounding box center [17, 132] width 11 height 11
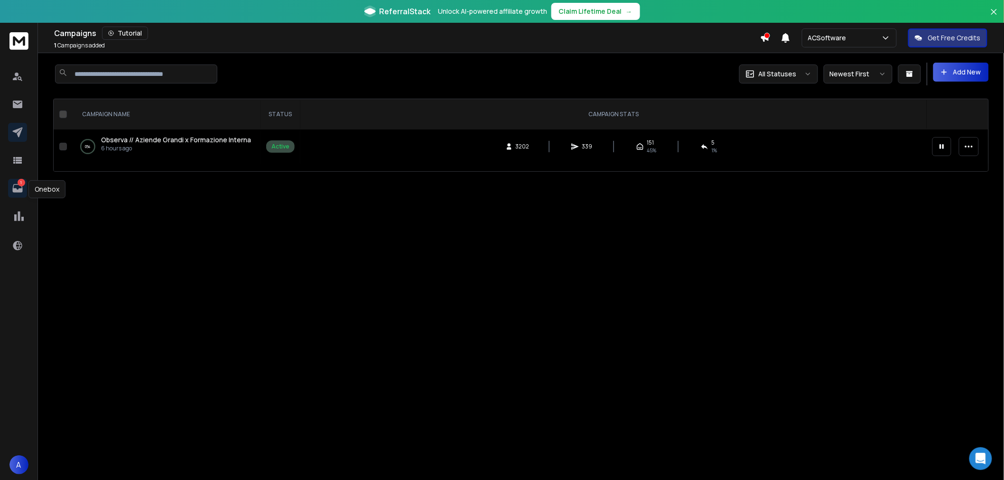
click at [12, 190] on icon at bounding box center [17, 188] width 10 height 9
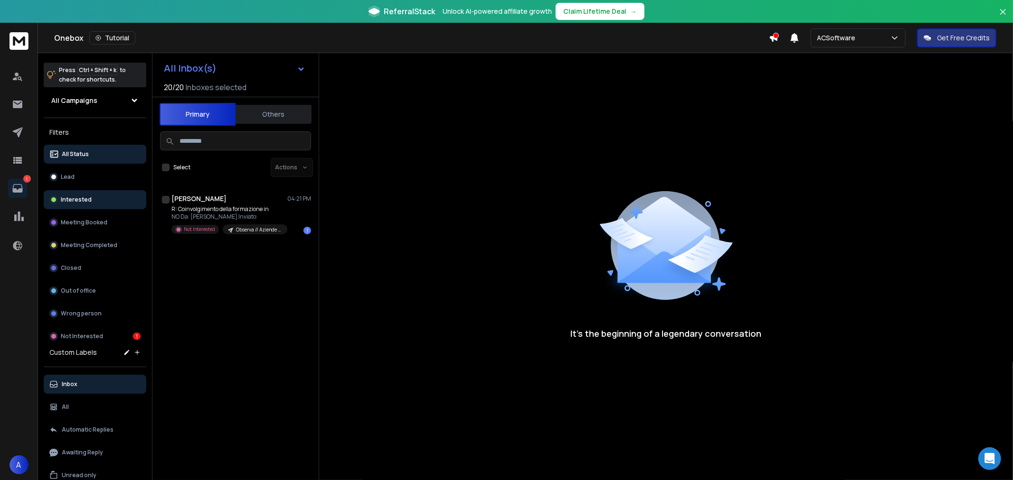
click at [87, 202] on p "Interested" at bounding box center [76, 200] width 31 height 8
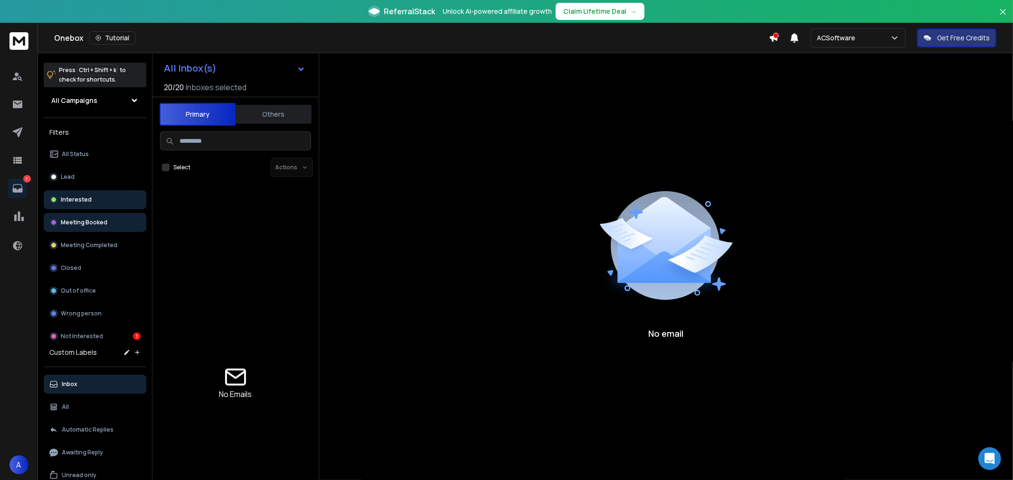
click at [98, 230] on button "Meeting Booked" at bounding box center [95, 222] width 103 height 19
click at [91, 297] on button "Out of office" at bounding box center [95, 290] width 103 height 19
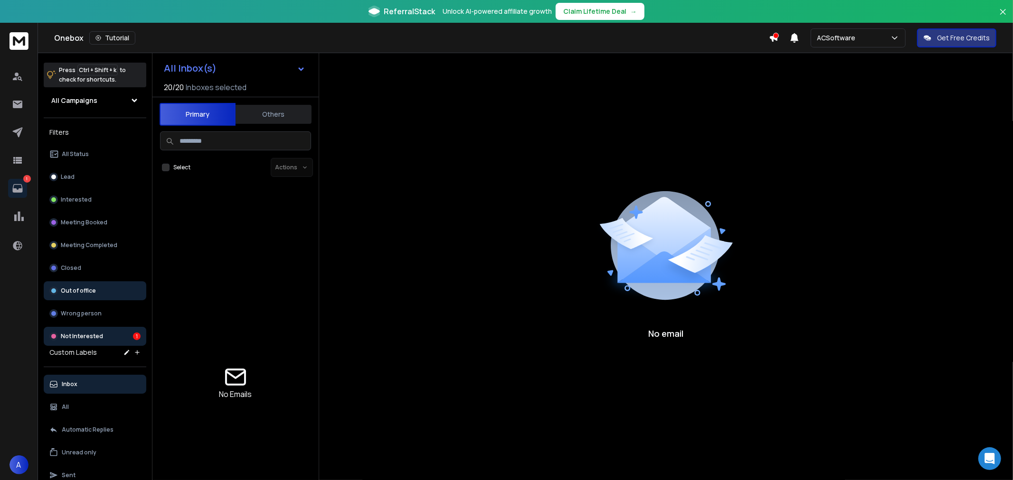
click at [78, 343] on button "Not Interested 1" at bounding box center [95, 336] width 103 height 19
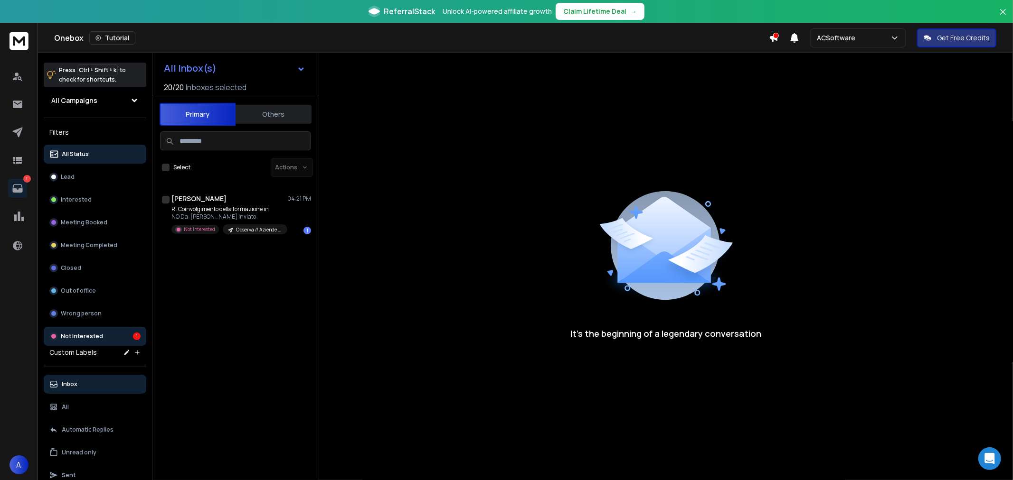
click at [89, 146] on button "All Status" at bounding box center [95, 154] width 103 height 19
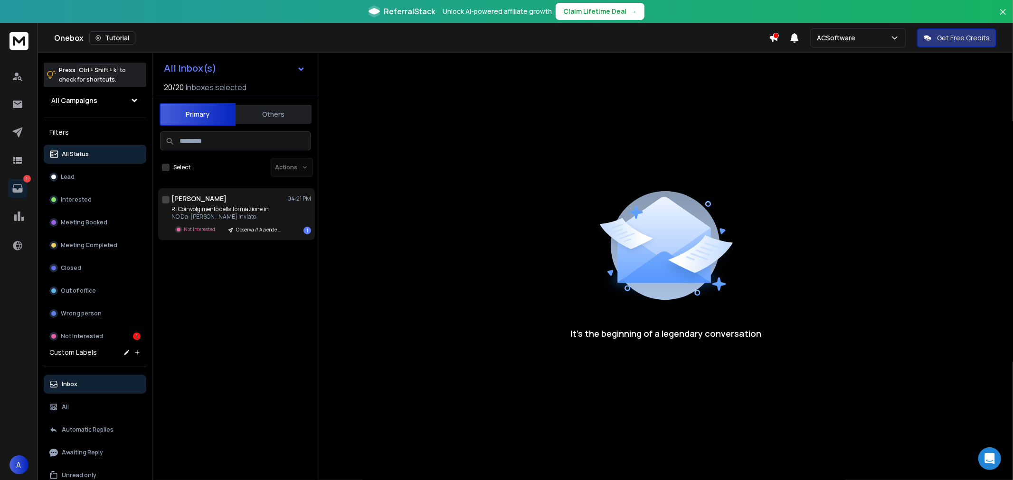
click at [277, 225] on div "Observa // Aziende Grandi x Formazione Interna" at bounding box center [255, 230] width 65 height 10
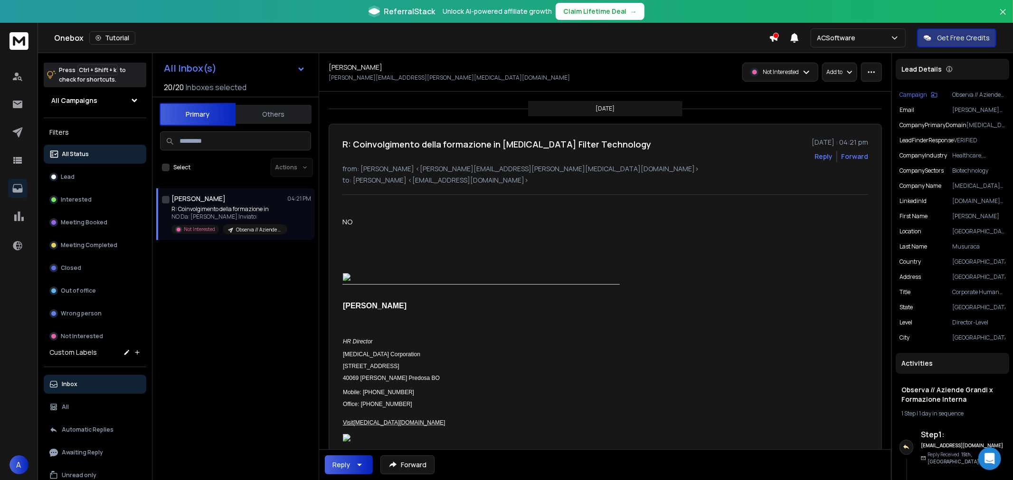
click at [875, 74] on icon "button" at bounding box center [871, 72] width 9 height 9
click at [869, 91] on div "Mark as unread" at bounding box center [847, 93] width 60 height 9
drag, startPoint x: 428, startPoint y: 310, endPoint x: 338, endPoint y: 171, distance: 165.5
click at [107, 196] on button "Interested" at bounding box center [95, 199] width 103 height 19
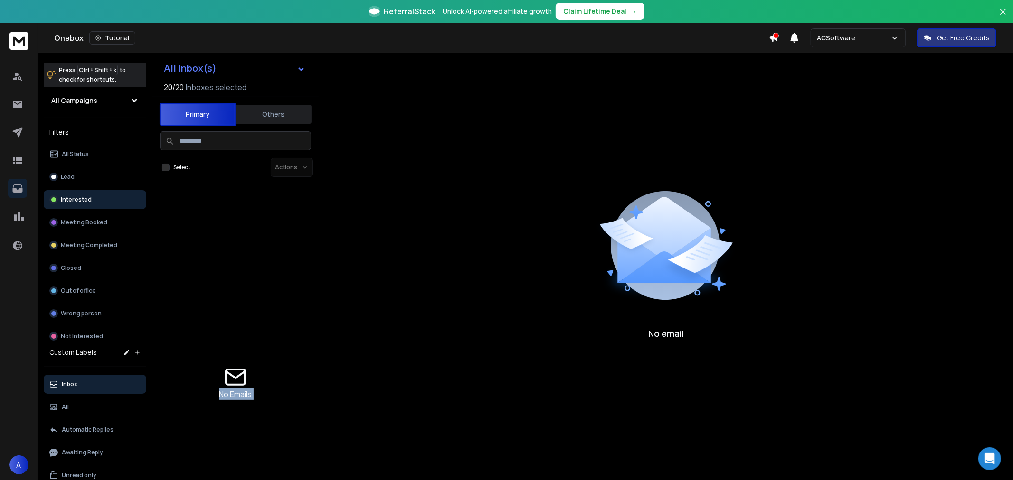
drag, startPoint x: 319, startPoint y: 257, endPoint x: 294, endPoint y: 190, distance: 71.9
click at [314, 190] on div "All Inbox(s) 20 / 20 Inboxes selected Primary Others Select Actions No Emails N…" at bounding box center [582, 293] width 861 height 480
click at [207, 291] on div "No Emails" at bounding box center [235, 365] width 159 height 356
click at [12, 131] on icon at bounding box center [17, 132] width 11 height 11
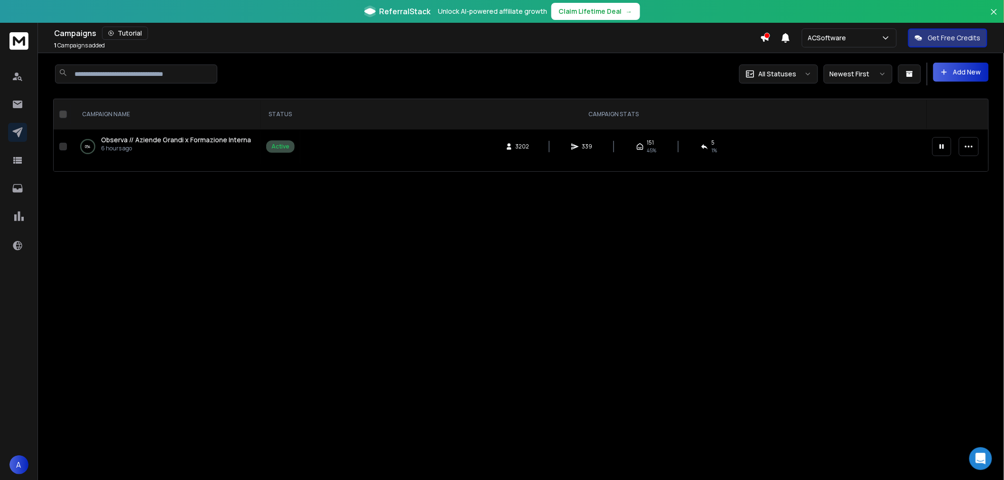
click at [158, 145] on p "6 hours ago" at bounding box center [176, 149] width 150 height 8
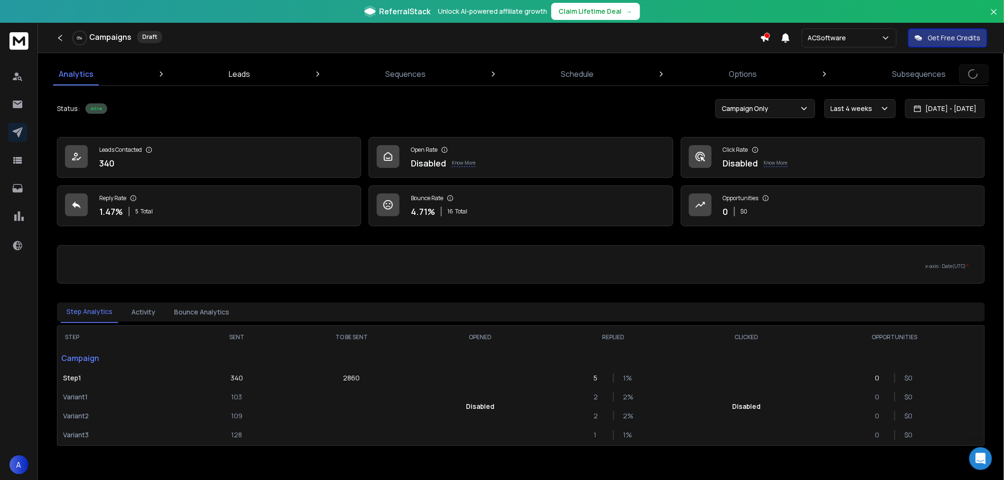
click at [243, 76] on p "Leads" at bounding box center [239, 73] width 21 height 11
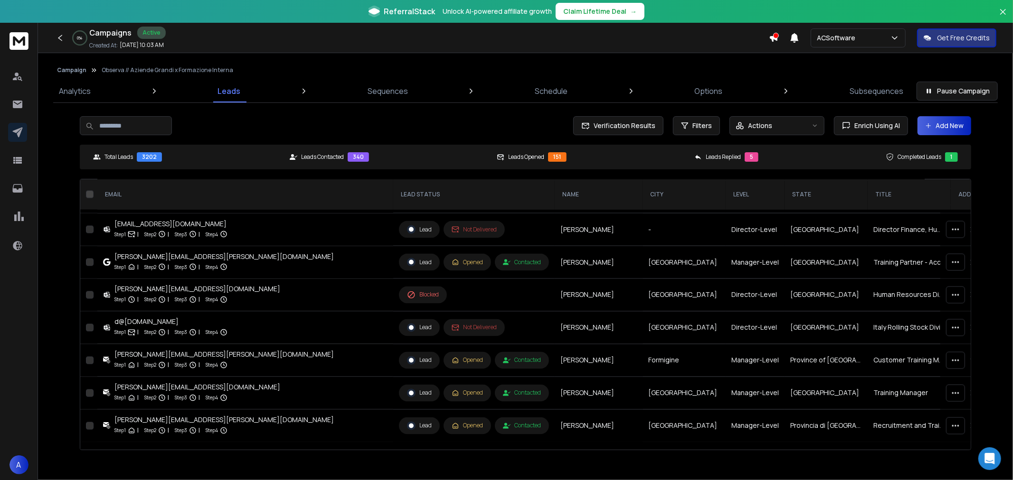
scroll to position [2057, 0]
click at [711, 130] on span "Filters" at bounding box center [701, 125] width 19 height 9
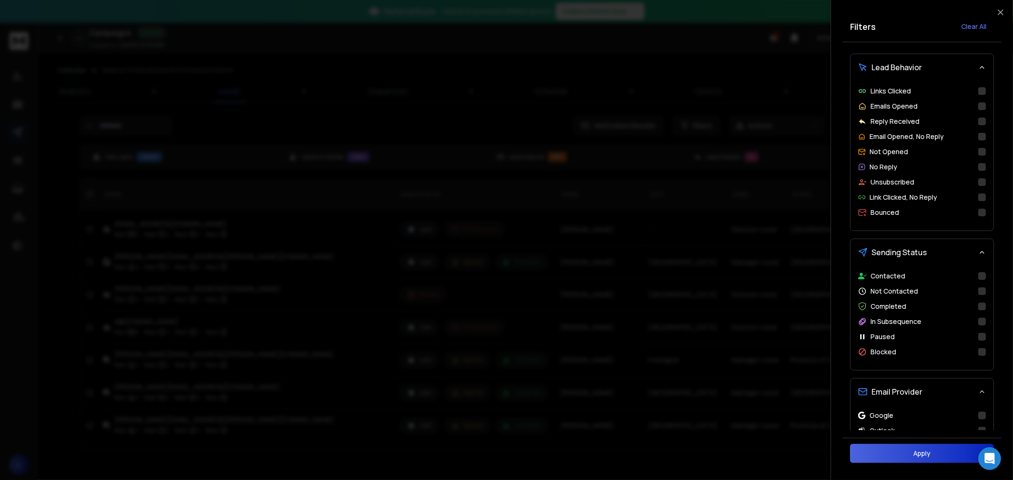
click at [978, 106] on button "Emails Opened" at bounding box center [982, 107] width 8 height 8
click at [978, 122] on button "Reply Received" at bounding box center [982, 122] width 8 height 8
click at [978, 103] on button "Emails Opened" at bounding box center [982, 107] width 8 height 8
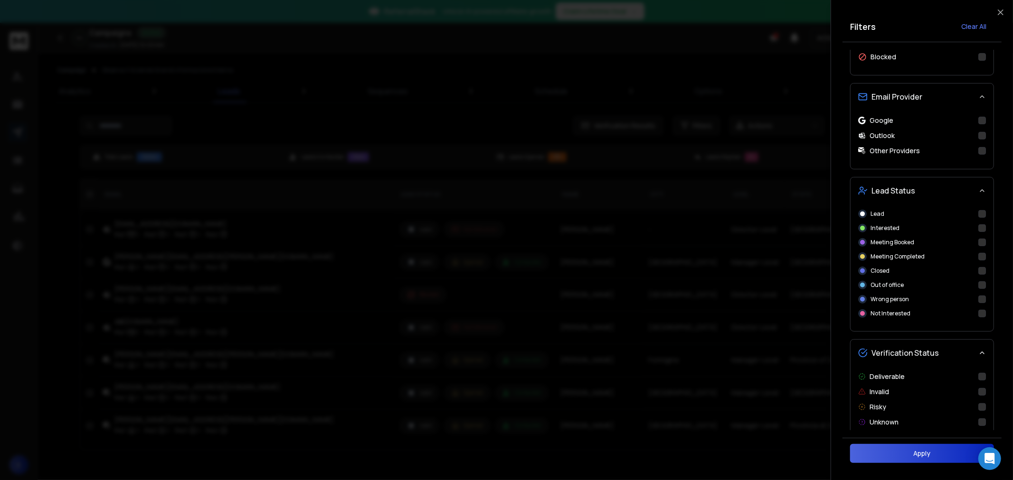
scroll to position [320, 0]
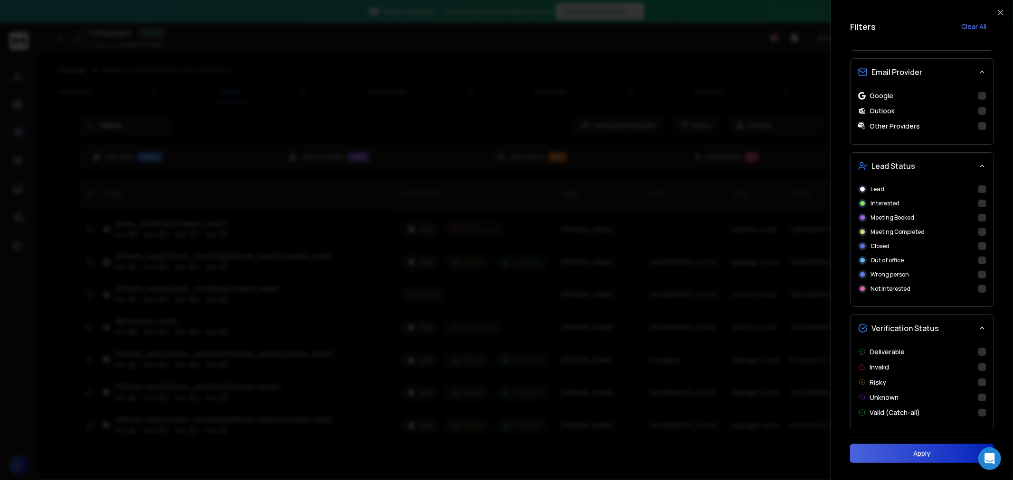
click at [978, 204] on button "Interested" at bounding box center [982, 204] width 8 height 8
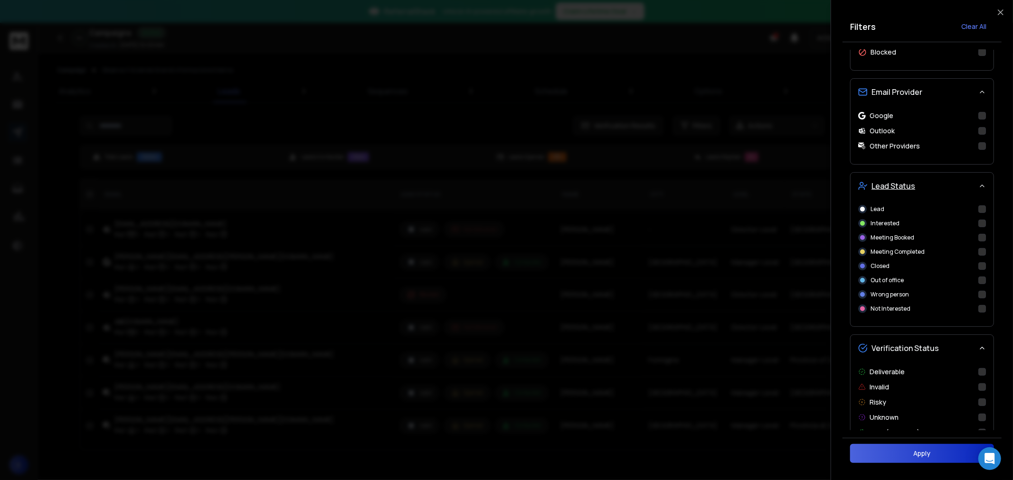
scroll to position [162, 0]
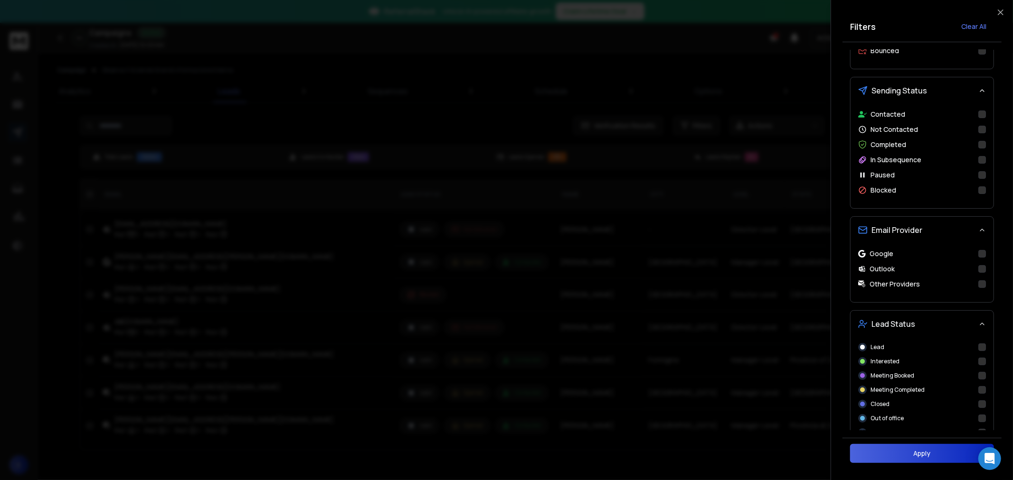
click at [978, 255] on button "Google" at bounding box center [982, 254] width 8 height 8
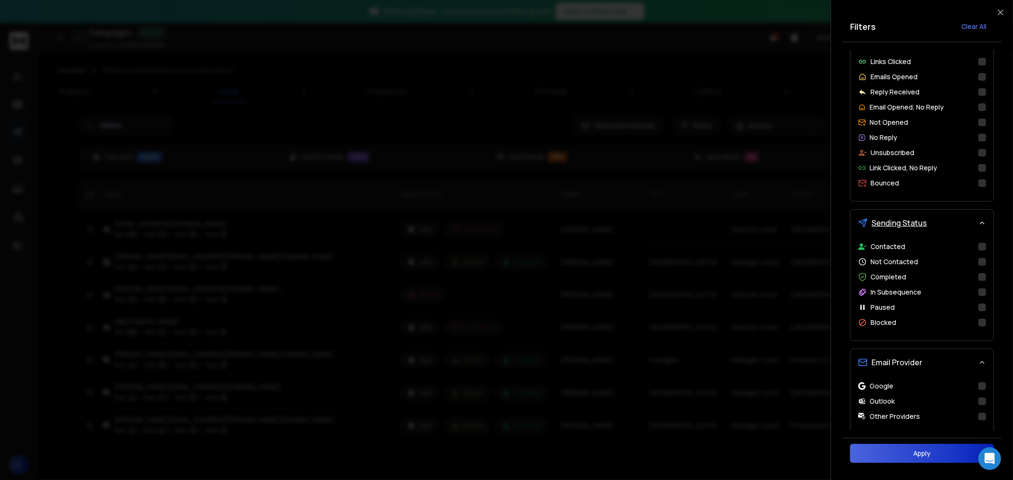
scroll to position [3, 0]
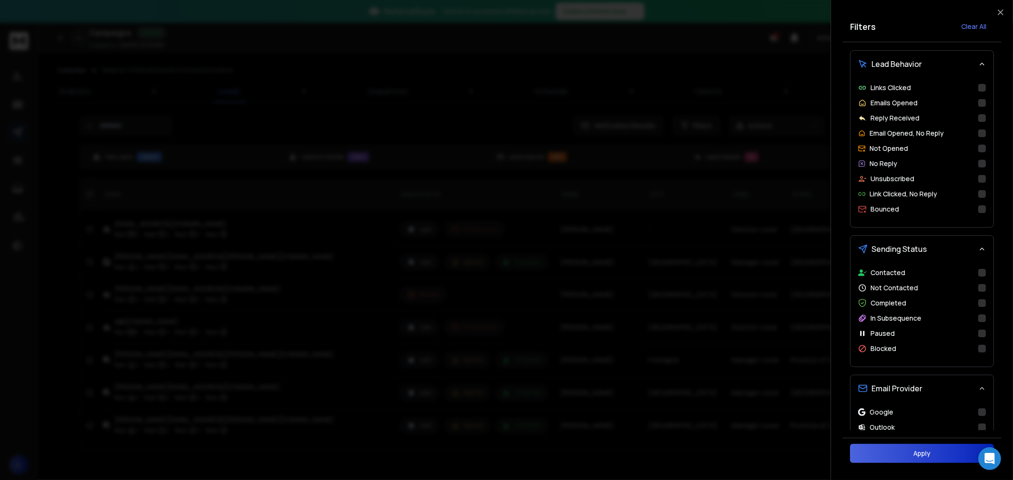
click at [978, 274] on button "Contacted" at bounding box center [982, 273] width 8 height 8
click at [978, 289] on button "Not Contacted" at bounding box center [982, 288] width 8 height 8
click at [978, 304] on button "Completed" at bounding box center [982, 304] width 8 height 8
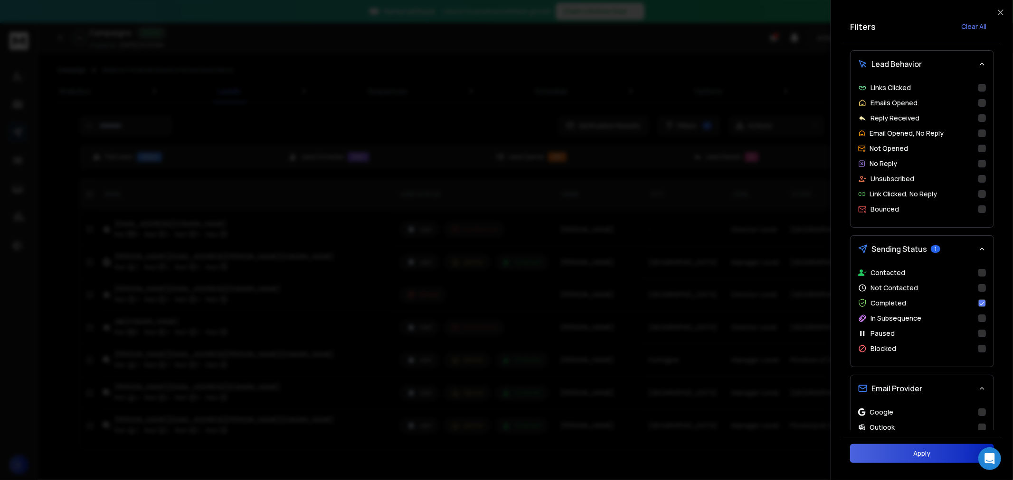
click at [978, 300] on button "Completed" at bounding box center [982, 304] width 8 height 8
click at [978, 317] on button "In Subsequence" at bounding box center [982, 319] width 8 height 8
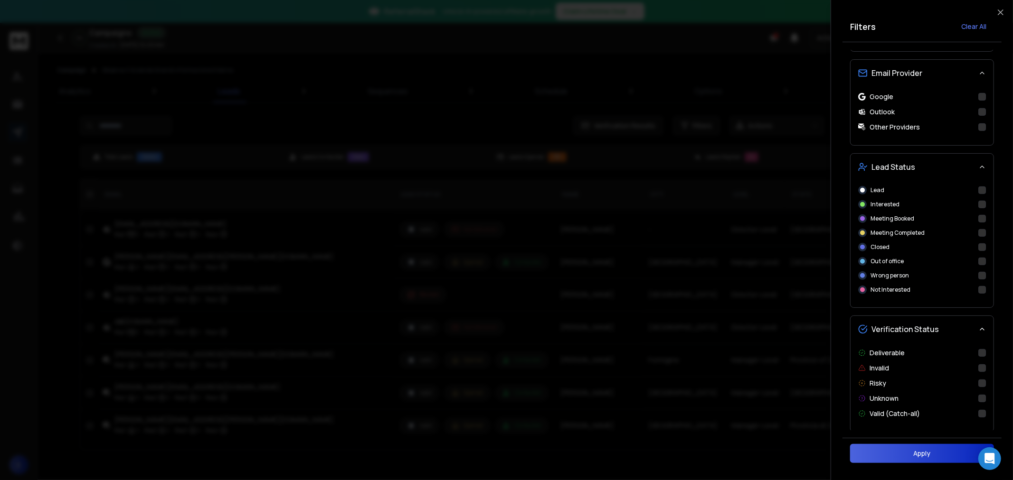
scroll to position [320, 0]
click at [694, 79] on div at bounding box center [506, 240] width 1013 height 480
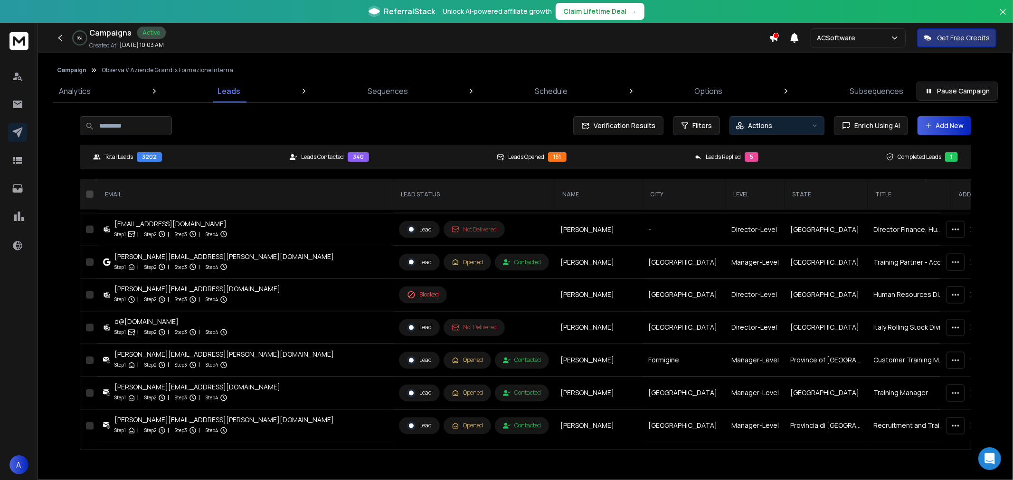
drag, startPoint x: 798, startPoint y: 127, endPoint x: 754, endPoint y: 122, distance: 44.5
click at [797, 127] on div "Actions" at bounding box center [771, 125] width 72 height 9
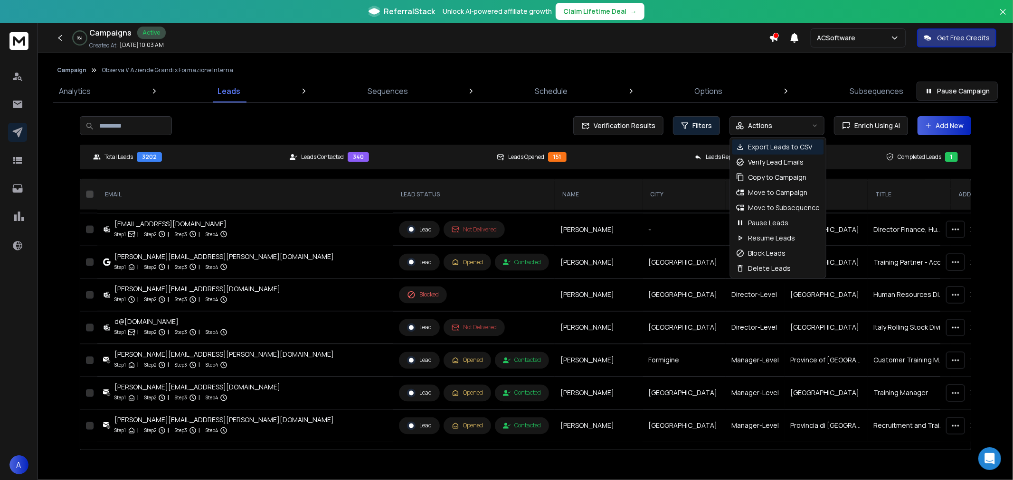
click at [694, 122] on span "Filters" at bounding box center [701, 125] width 19 height 9
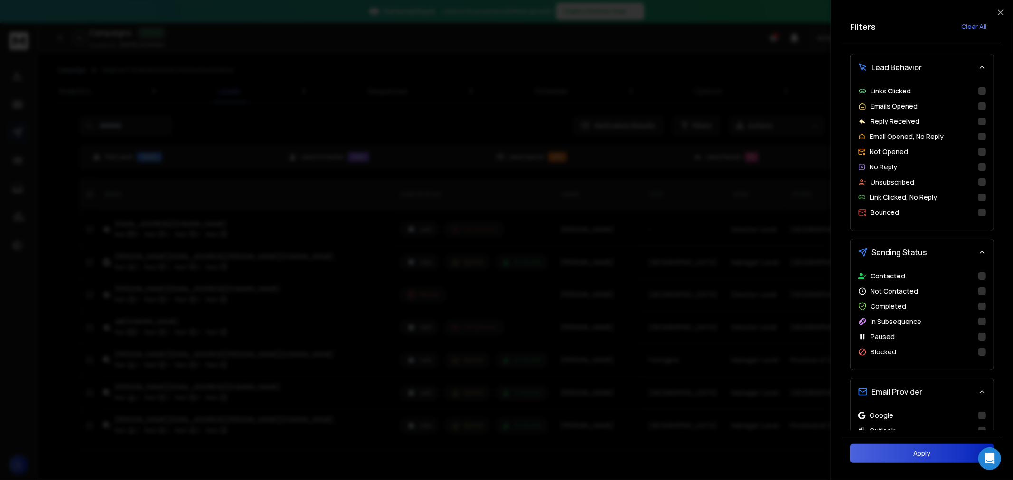
click at [978, 122] on button "Reply Received" at bounding box center [982, 122] width 8 height 8
click at [978, 109] on button "Emails Opened" at bounding box center [982, 107] width 8 height 8
click at [938, 458] on button "Apply" at bounding box center [922, 453] width 144 height 19
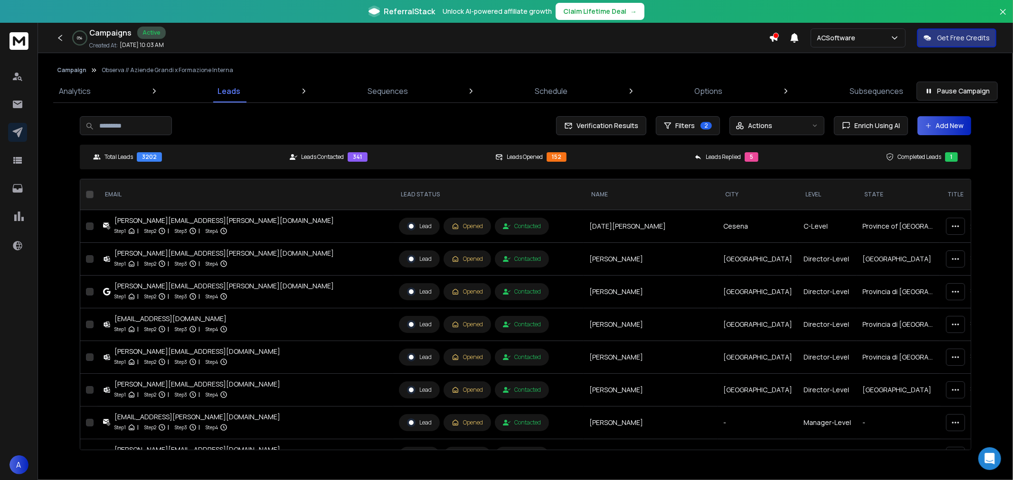
click at [681, 135] on div "Verification Results Filters 2 Actions Enrich Using AI Add New Total Leads 3202…" at bounding box center [525, 278] width 891 height 325
click at [684, 127] on span "Filters" at bounding box center [684, 125] width 19 height 9
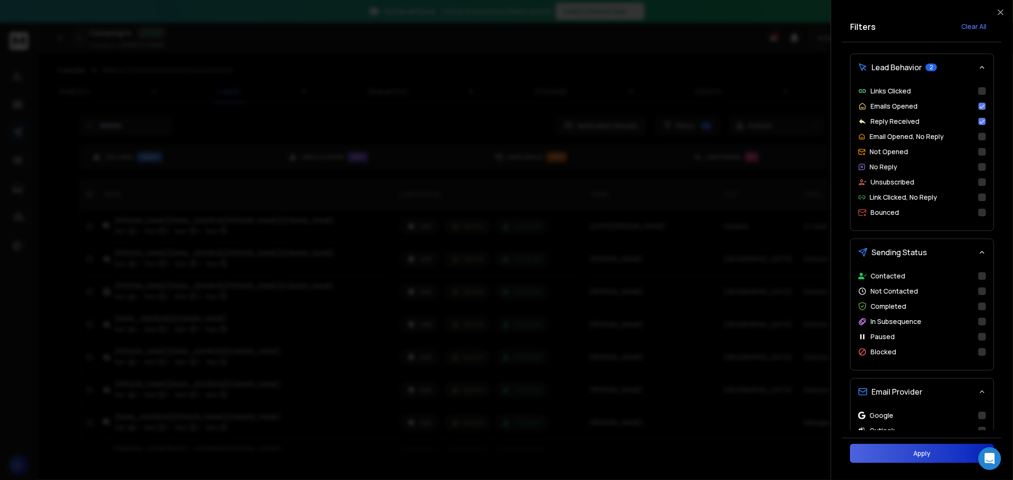
click at [978, 122] on button "Reply Received" at bounding box center [982, 122] width 8 height 8
click at [978, 107] on button "Emails Opened" at bounding box center [982, 107] width 8 height 8
click at [936, 463] on button "Apply" at bounding box center [922, 453] width 144 height 19
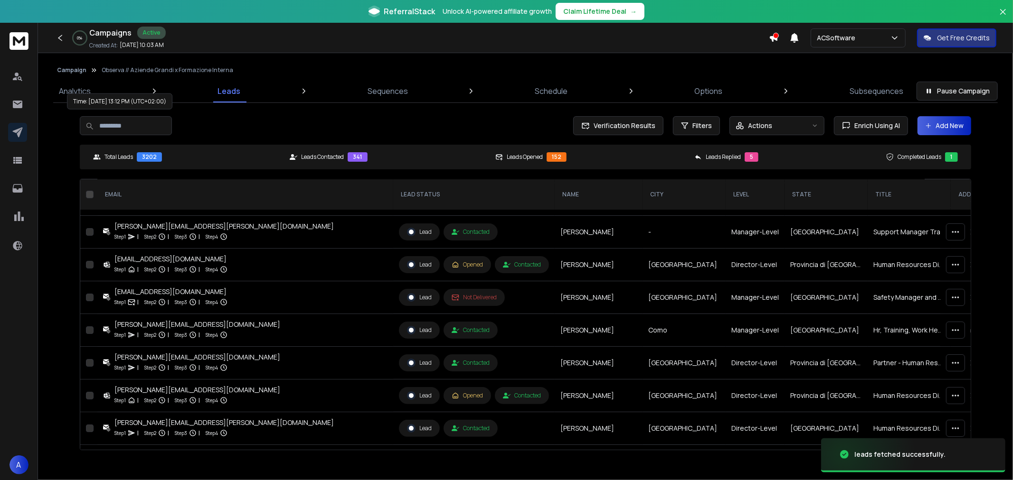
scroll to position [211, 0]
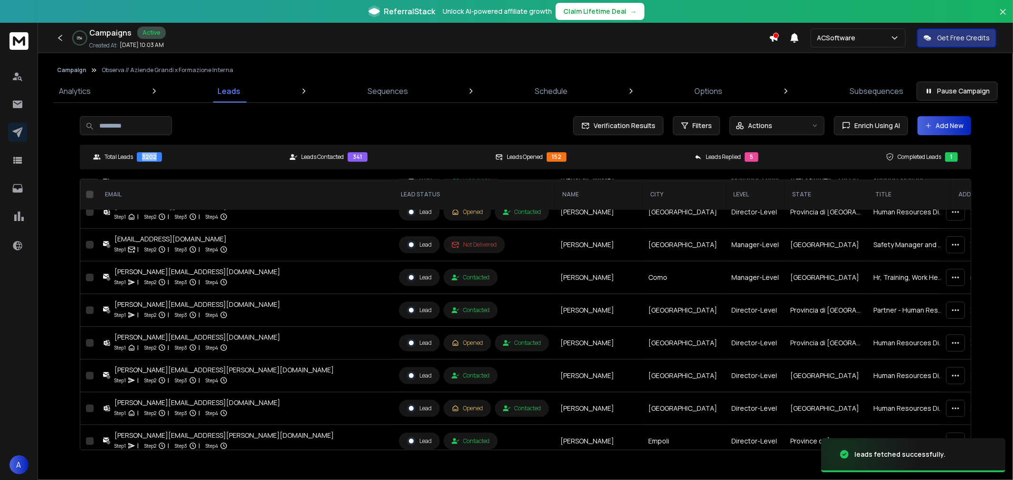
drag, startPoint x: 141, startPoint y: 158, endPoint x: 159, endPoint y: 157, distance: 18.1
click at [159, 157] on div "3202" at bounding box center [149, 156] width 25 height 9
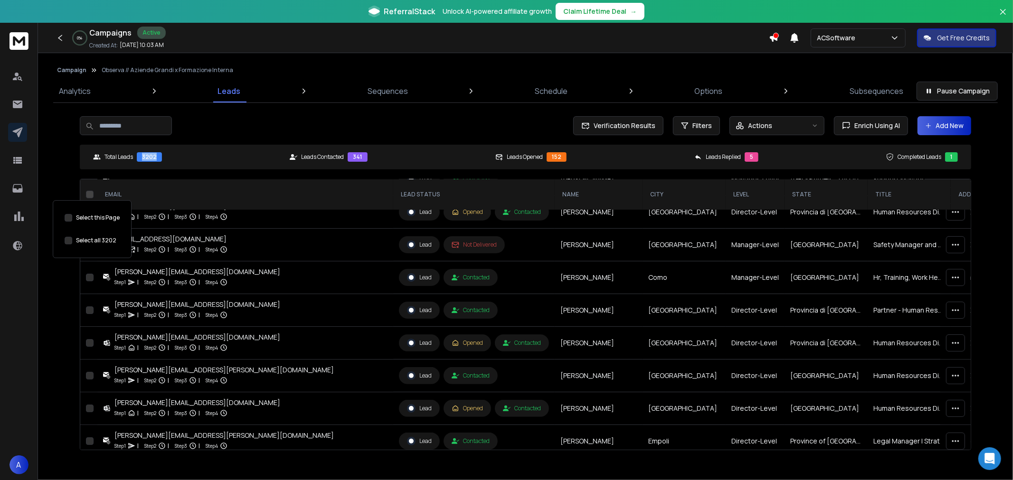
click at [90, 193] on button "Select this Page" at bounding box center [90, 195] width 8 height 8
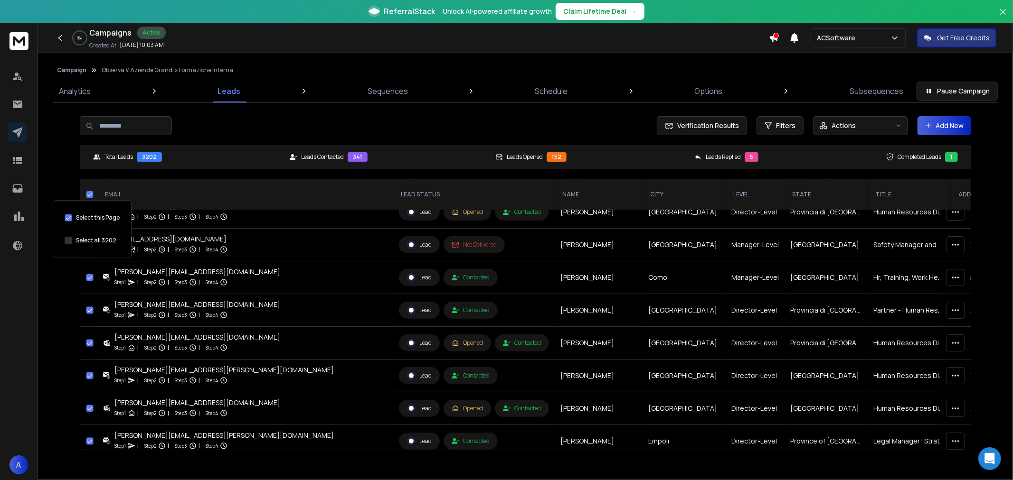
click at [69, 241] on button "Select this Page" at bounding box center [69, 241] width 8 height 8
click at [876, 122] on div "Actions" at bounding box center [855, 125] width 72 height 9
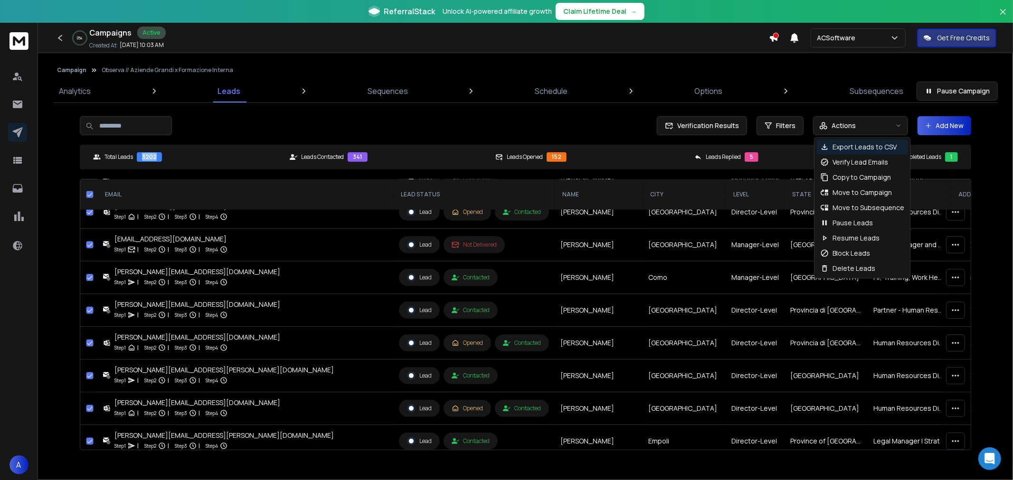
click at [881, 149] on p "Export Leads to CSV" at bounding box center [864, 146] width 64 height 9
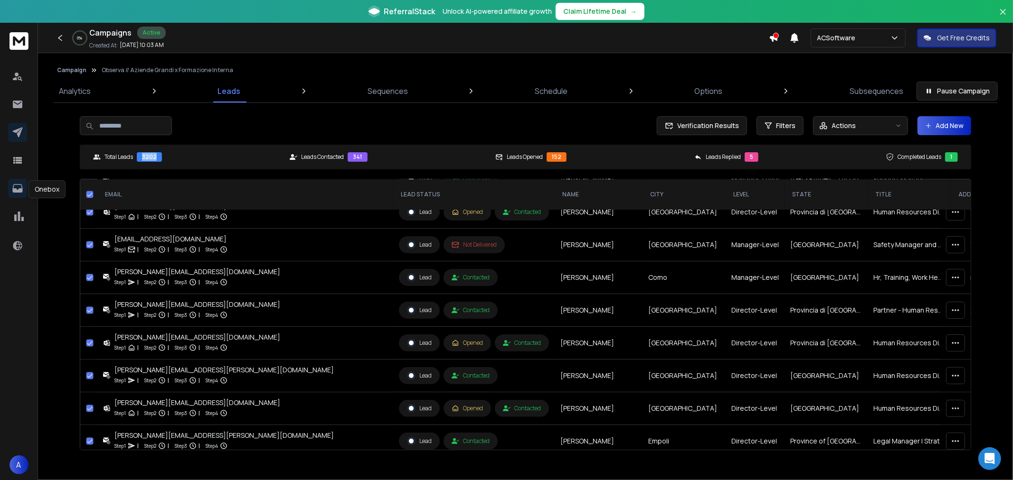
click at [20, 184] on icon at bounding box center [17, 188] width 11 height 11
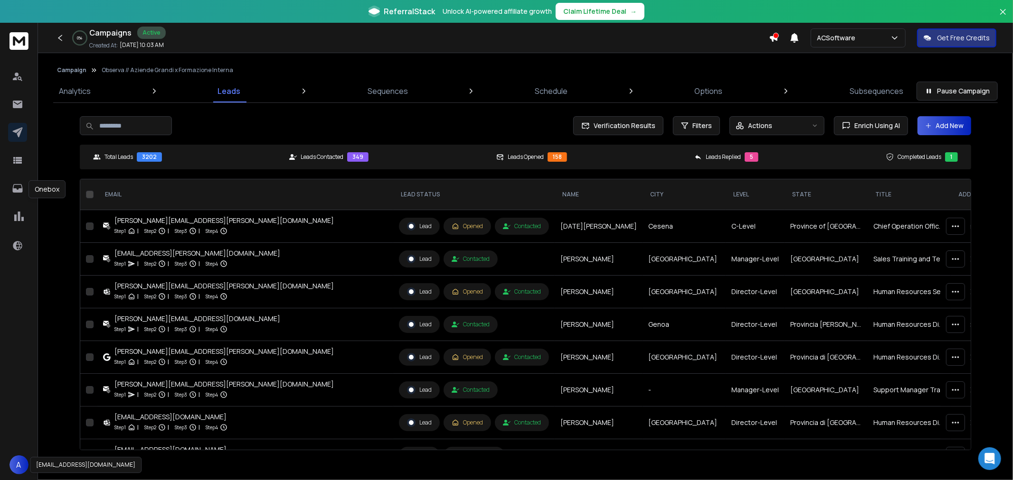
click at [5, 463] on div "A" at bounding box center [19, 253] width 38 height 461
click at [12, 468] on span "A" at bounding box center [18, 465] width 19 height 19
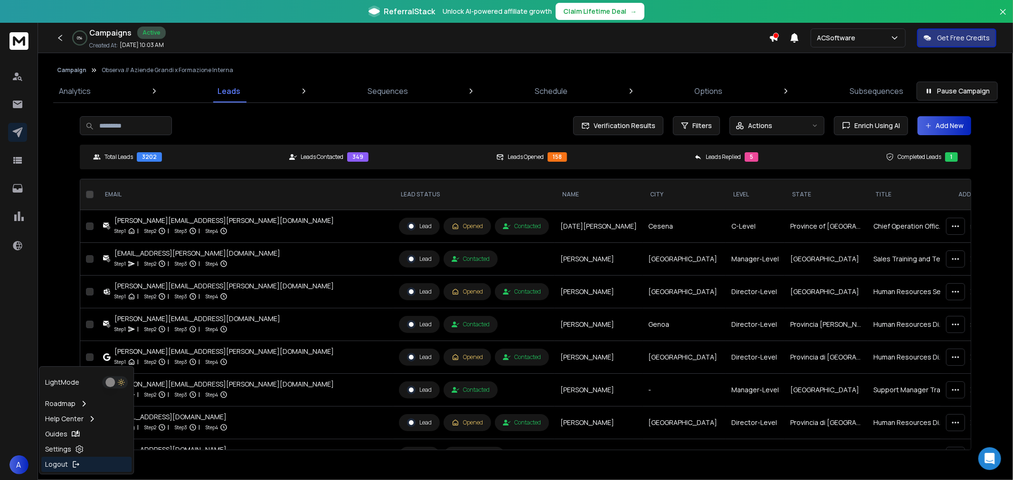
click at [69, 471] on div "Logout" at bounding box center [86, 464] width 90 height 15
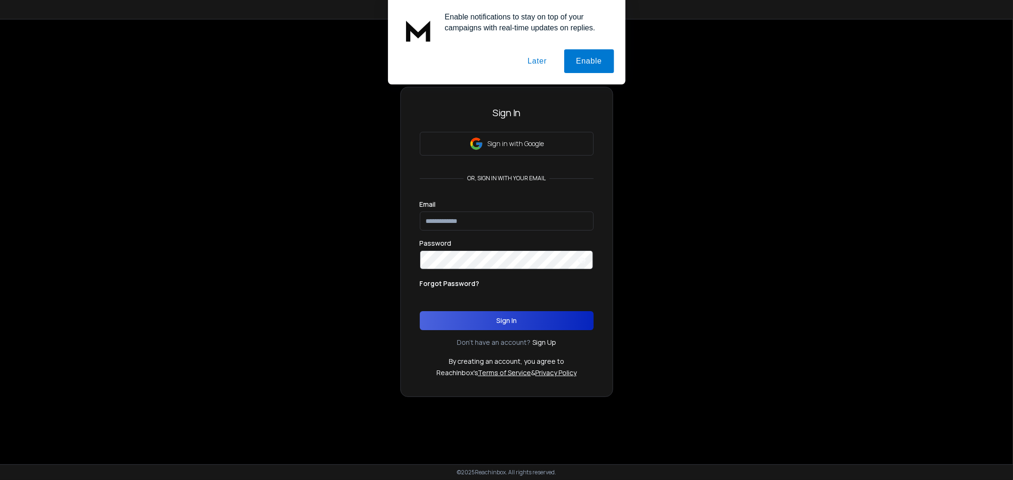
type input "**********"
drag, startPoint x: 593, startPoint y: 259, endPoint x: 582, endPoint y: 262, distance: 11.3
click at [589, 261] on div "**********" at bounding box center [506, 242] width 213 height 310
click at [577, 260] on icon at bounding box center [581, 261] width 9 height 6
click at [505, 292] on div "Forgot Password?" at bounding box center [507, 290] width 174 height 23
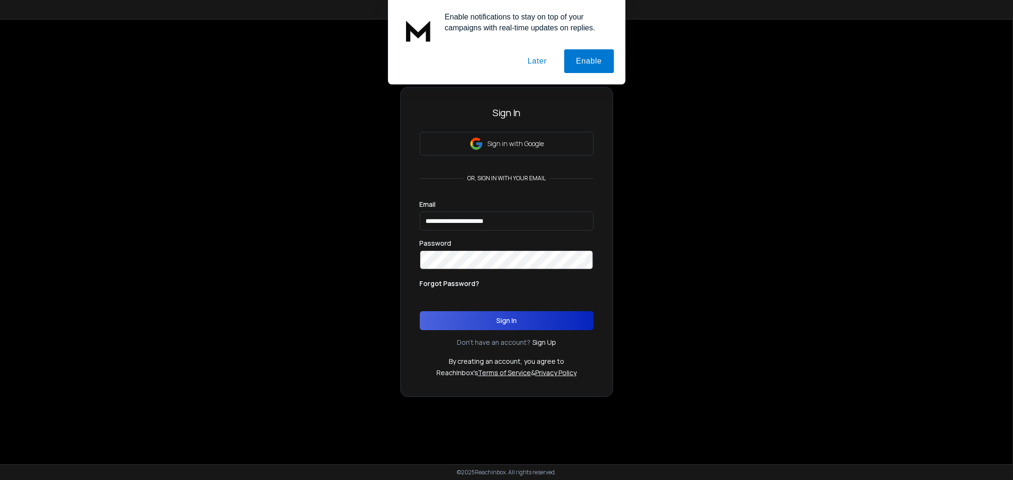
click at [506, 320] on button "Sign In" at bounding box center [507, 320] width 174 height 19
click at [462, 323] on button "Sign In" at bounding box center [507, 320] width 174 height 19
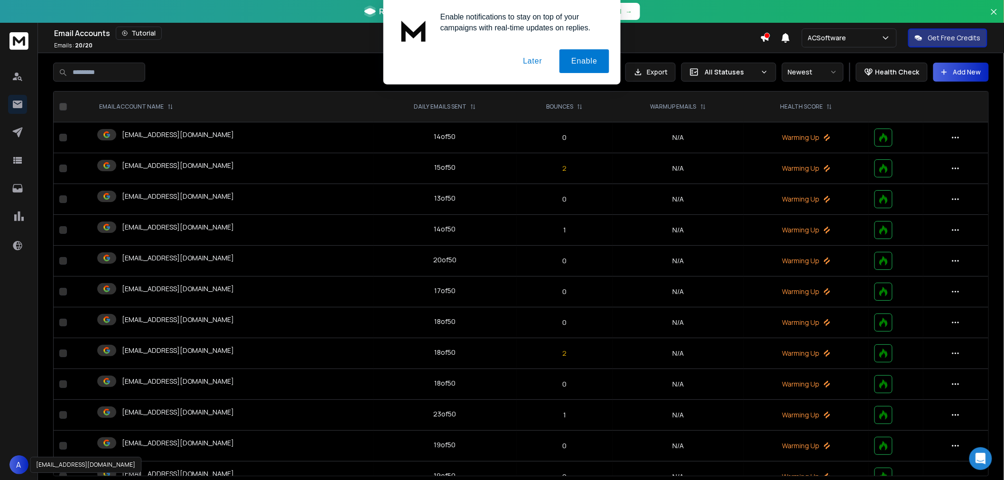
click at [23, 463] on span "A" at bounding box center [18, 465] width 19 height 19
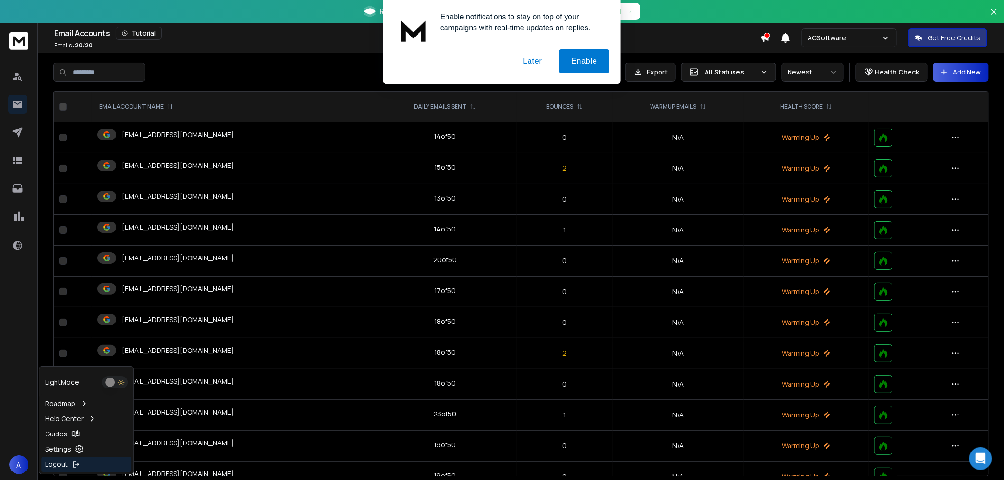
click at [78, 463] on icon at bounding box center [76, 464] width 9 height 9
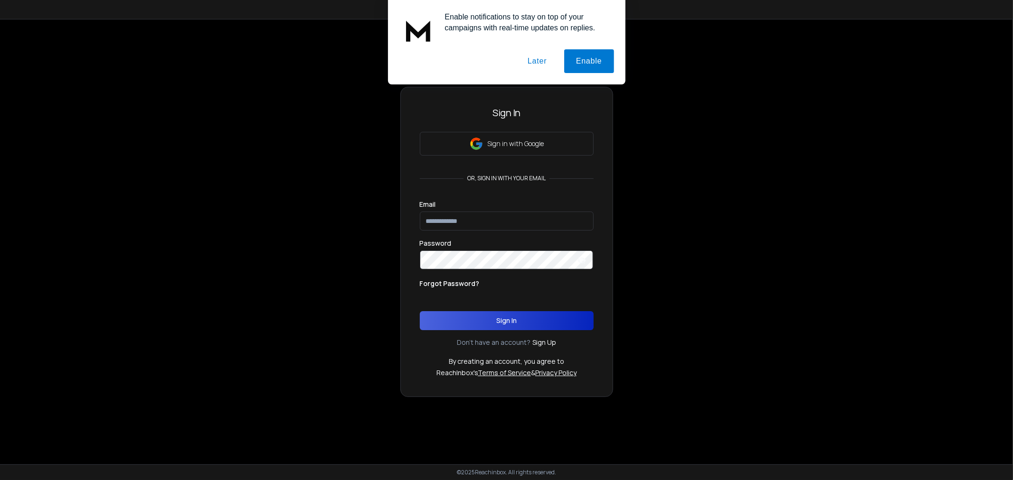
type input "**********"
click at [583, 259] on icon at bounding box center [581, 261] width 9 height 6
drag, startPoint x: 496, startPoint y: 336, endPoint x: 496, endPoint y: 322, distance: 13.8
click at [496, 334] on div "**********" at bounding box center [507, 255] width 174 height 246
click at [495, 319] on button "Sign In" at bounding box center [507, 320] width 174 height 19
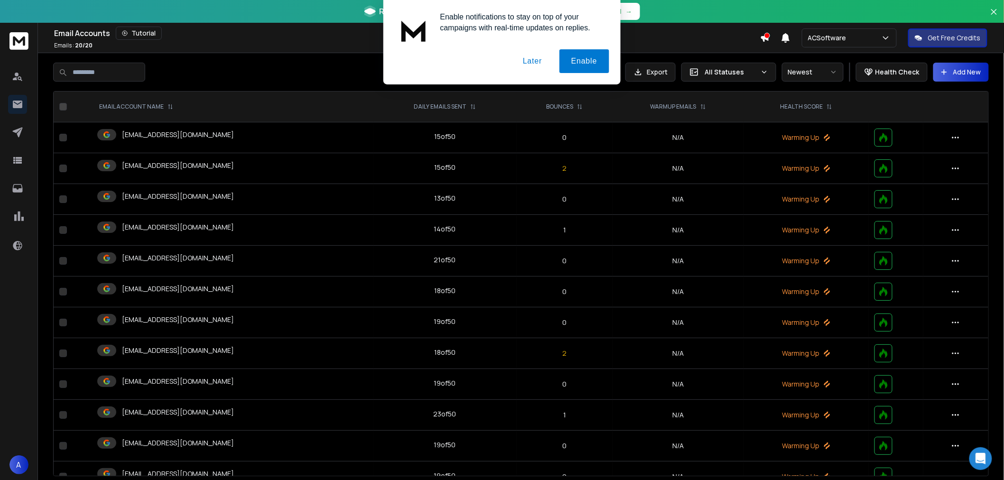
click at [530, 62] on button "Later" at bounding box center [532, 61] width 43 height 24
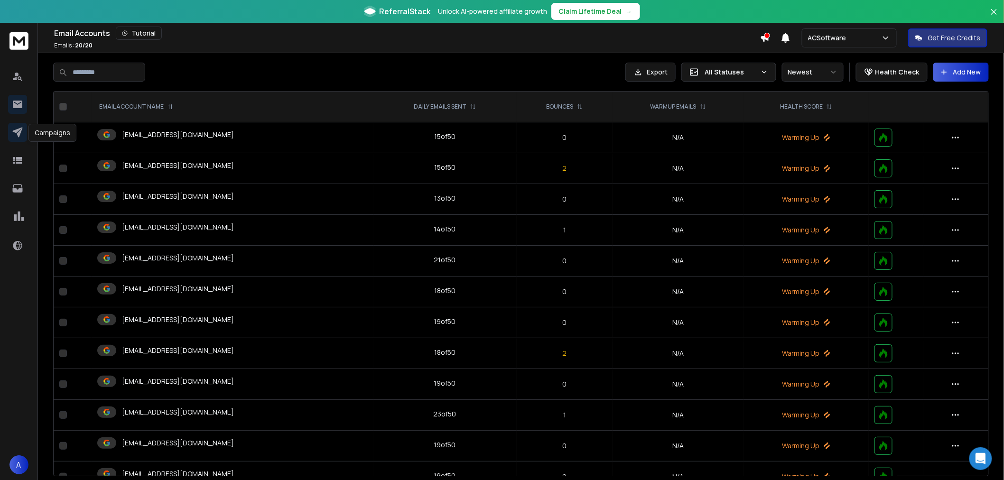
click at [14, 128] on icon at bounding box center [17, 132] width 11 height 11
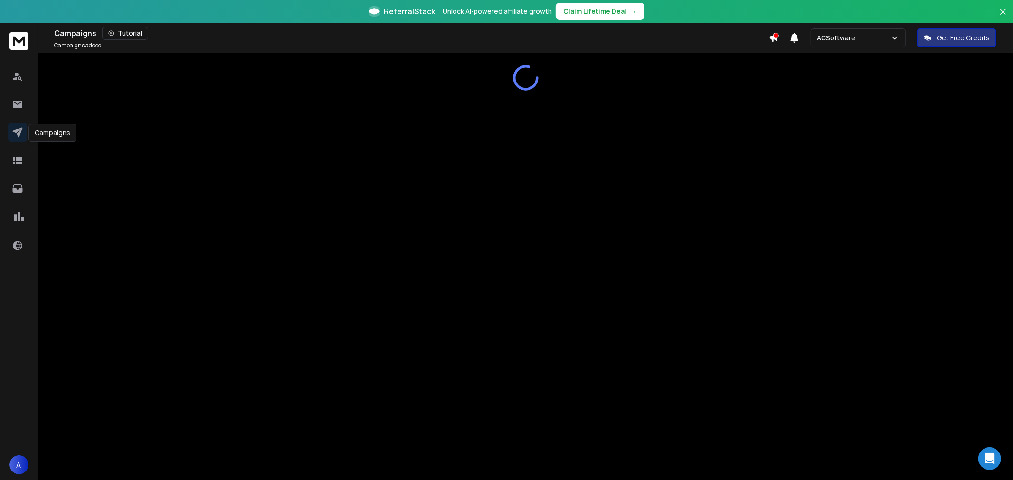
click at [13, 128] on icon at bounding box center [17, 132] width 11 height 11
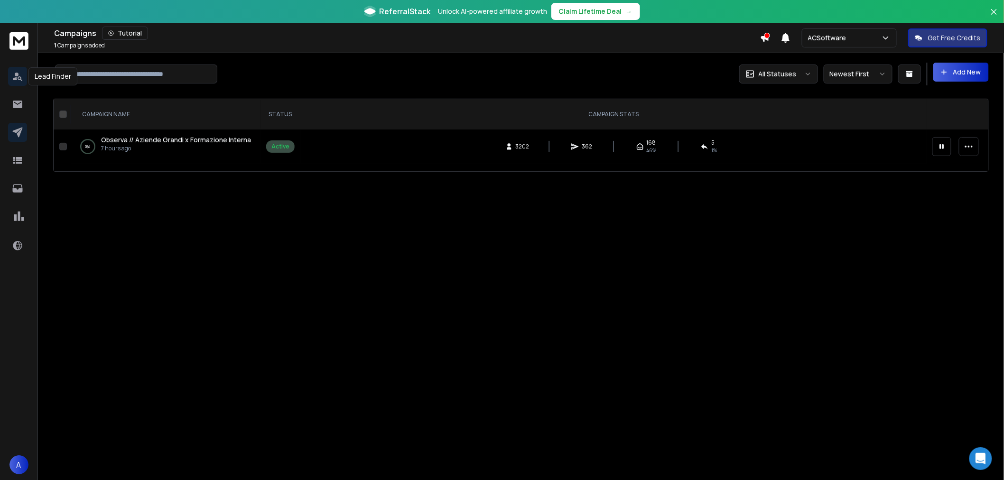
click at [16, 71] on icon at bounding box center [17, 76] width 11 height 11
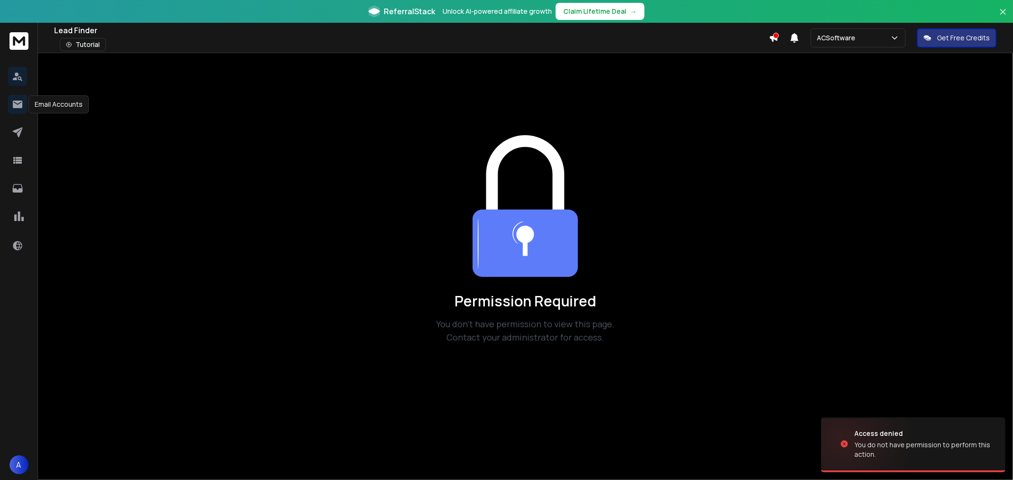
click at [18, 114] on link at bounding box center [17, 104] width 19 height 19
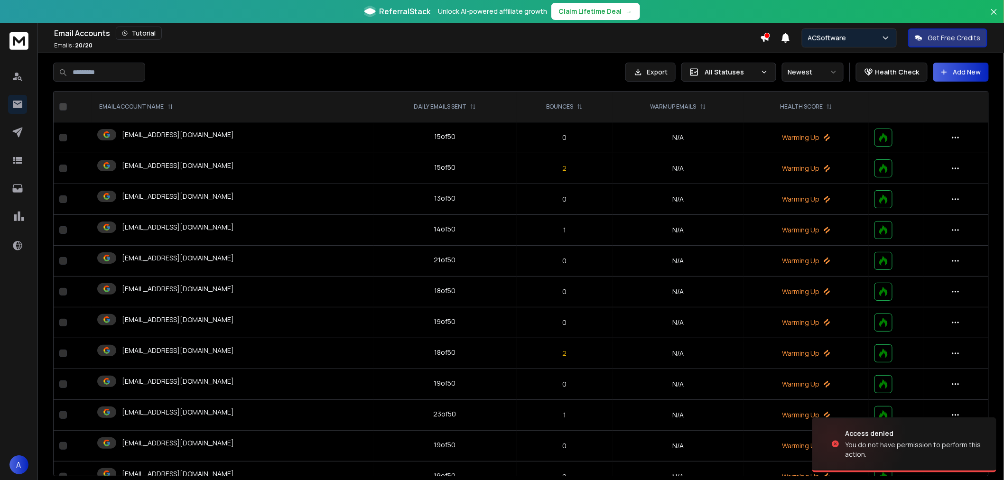
click at [839, 33] on p "ACSoftware" at bounding box center [829, 37] width 42 height 9
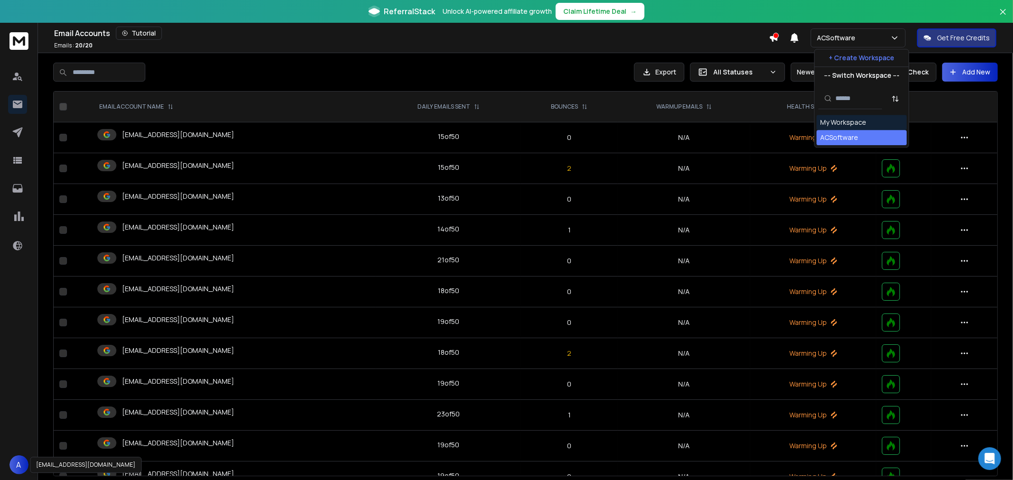
click at [12, 467] on span "A" at bounding box center [18, 465] width 19 height 19
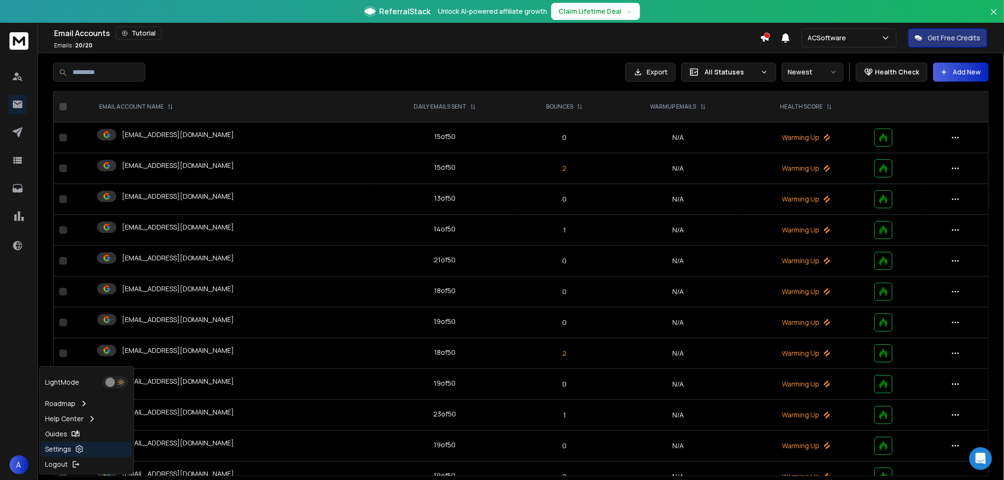
click at [75, 445] on icon at bounding box center [79, 449] width 9 height 9
